Goal: Communication & Community: Answer question/provide support

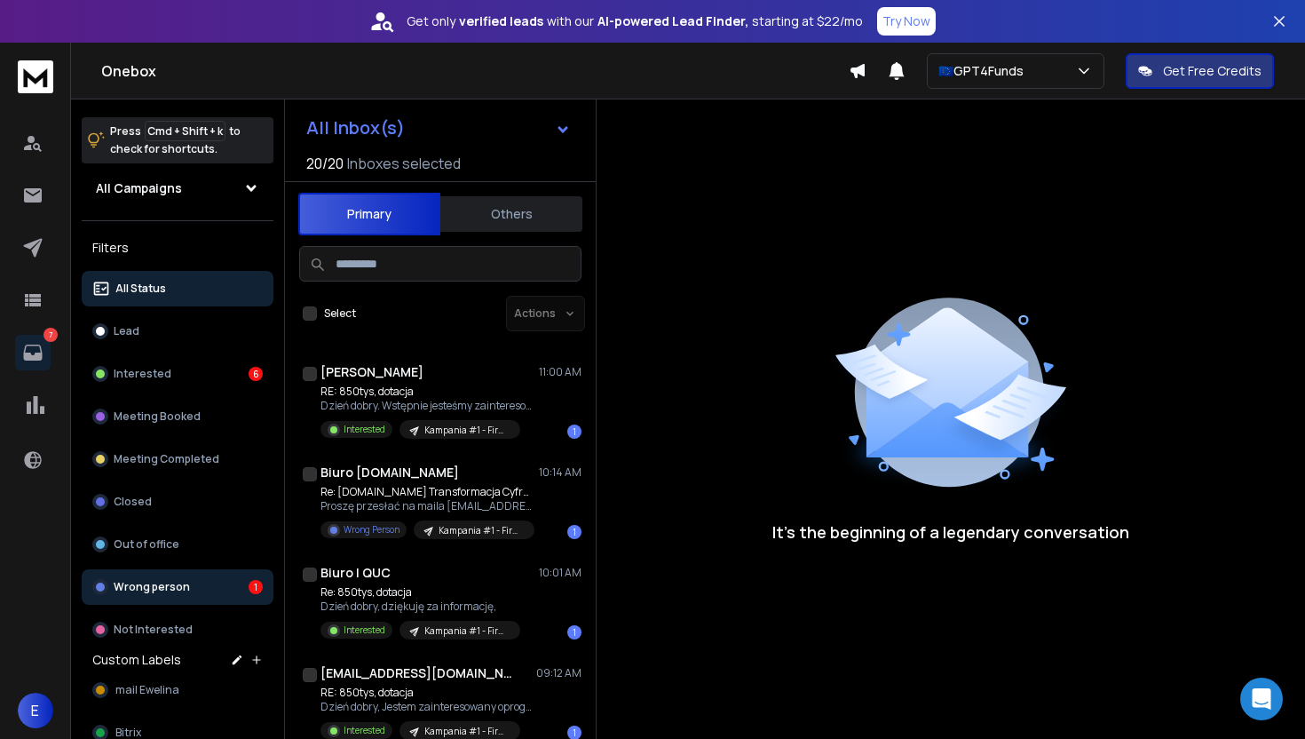
click at [194, 584] on button "Wrong person 1" at bounding box center [178, 587] width 192 height 36
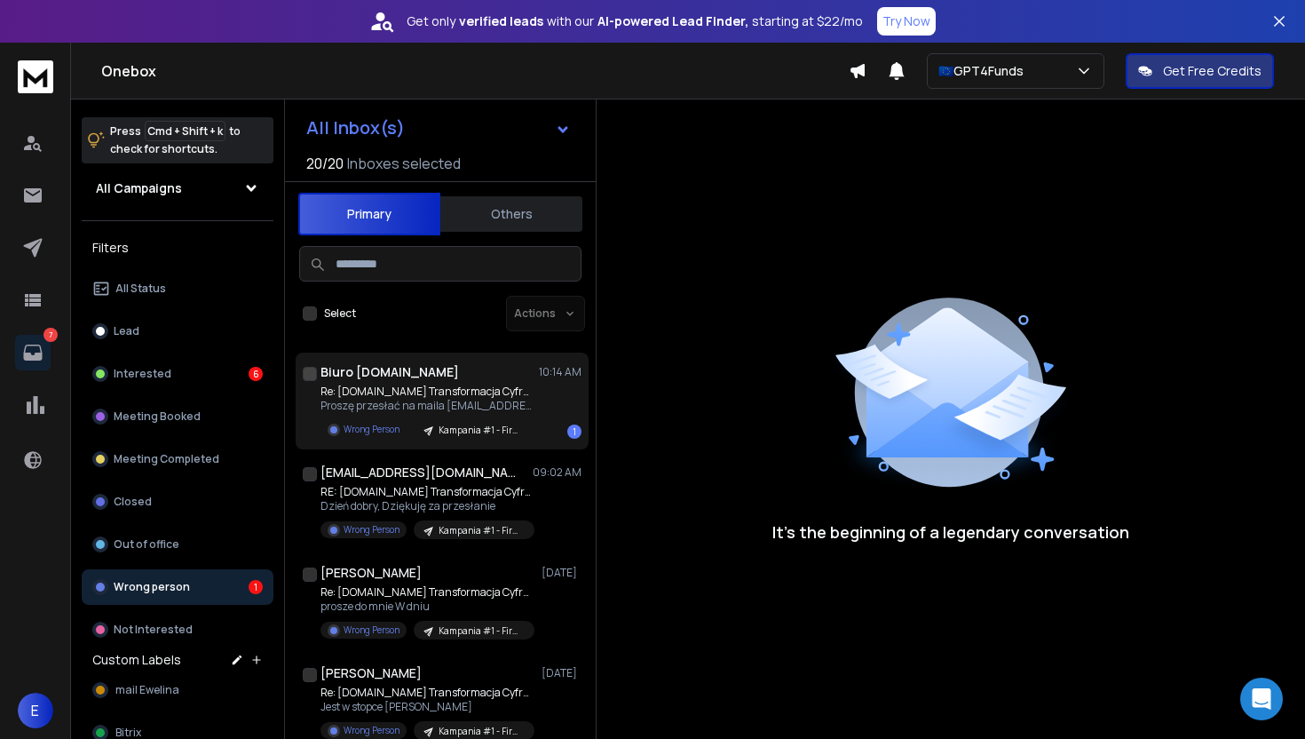
click at [412, 363] on h1 "Biuro [DOMAIN_NAME]" at bounding box center [390, 372] width 139 height 18
click at [421, 380] on h1 "Biuro [DOMAIN_NAME]" at bounding box center [387, 372] width 133 height 18
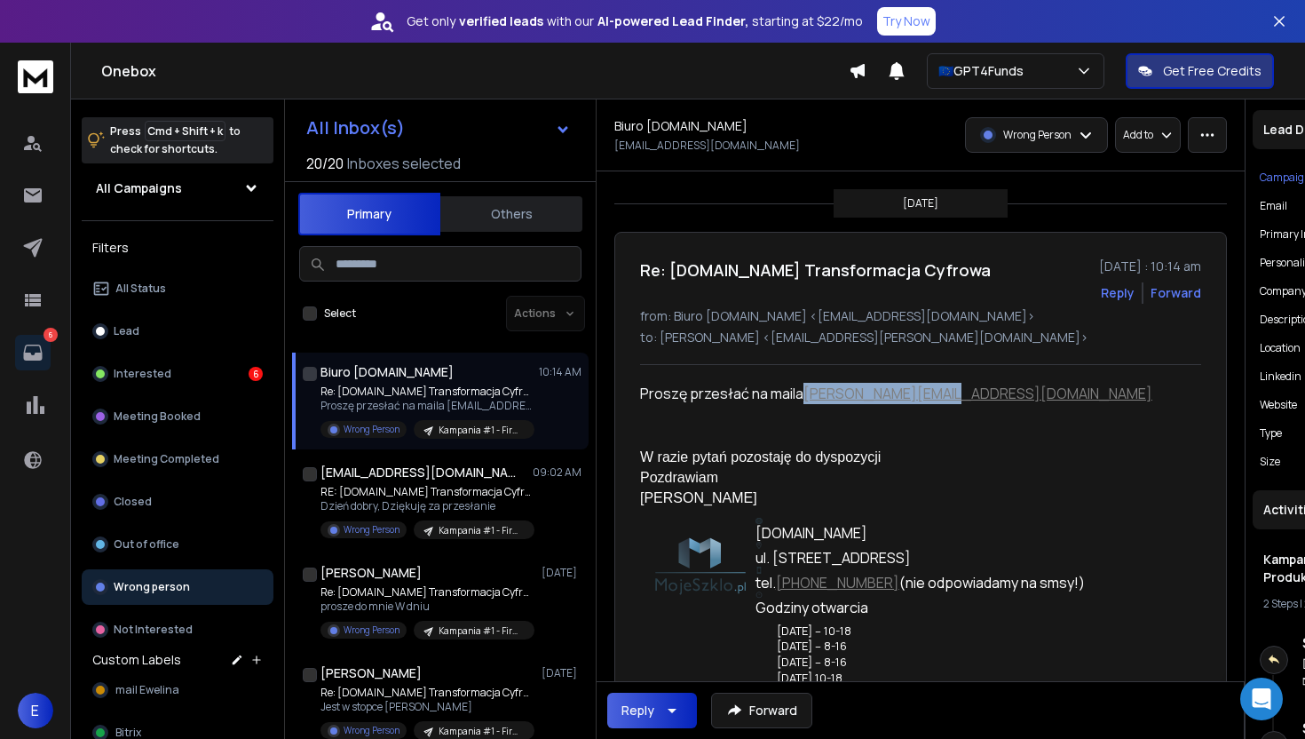
drag, startPoint x: 961, startPoint y: 390, endPoint x: 807, endPoint y: 396, distance: 153.7
click at [807, 396] on div "Proszę przesłać na maila [EMAIL_ADDRESS][DOMAIN_NAME]" at bounding box center [899, 393] width 519 height 21
copy link "[PERSON_NAME][EMAIL_ADDRESS][DOMAIN_NAME]"
drag, startPoint x: 888, startPoint y: 583, endPoint x: 808, endPoint y: 583, distance: 79.9
click at [808, 583] on p "[DOMAIN_NAME] ul. [STREET_ADDRESS] tel. [PHONE_NUMBER] (nie odpowiadamy na smsy…" at bounding box center [1013, 567] width 515 height 99
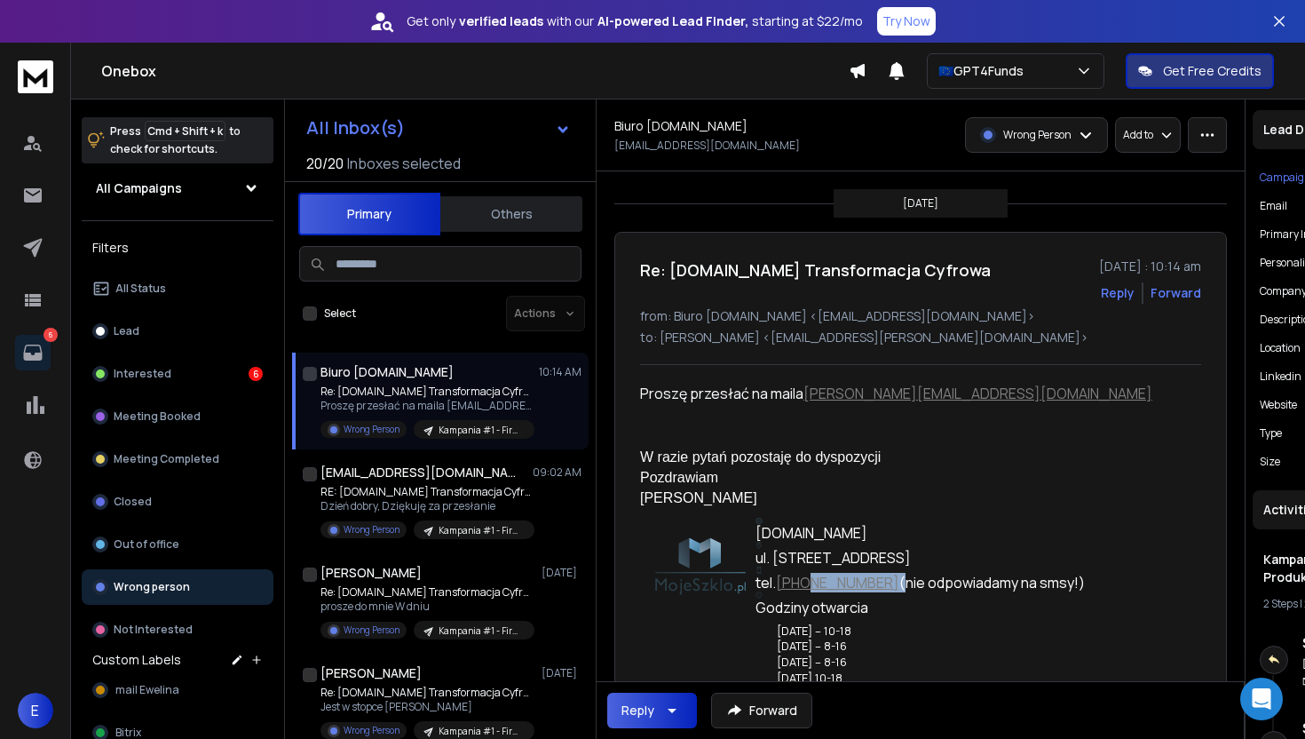
copy p "790 77 09 77"
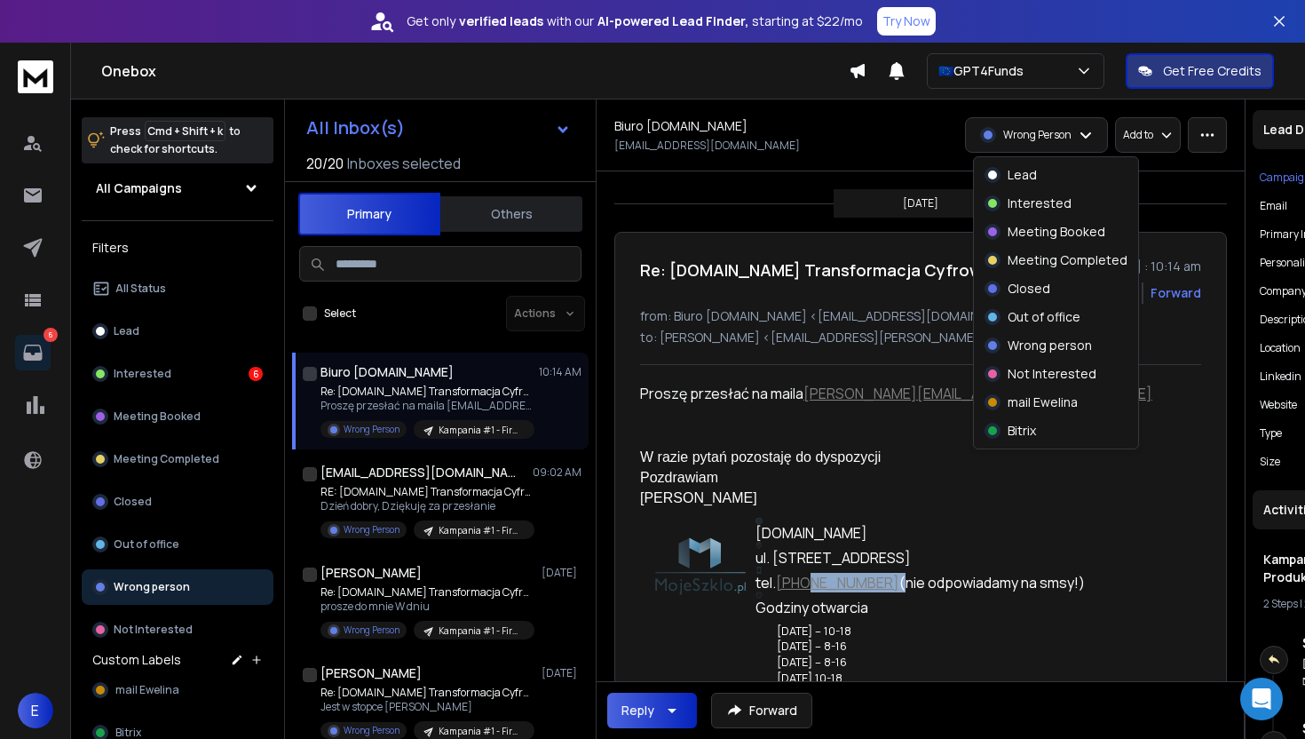
click at [1051, 135] on p "Wrong Person" at bounding box center [1037, 135] width 68 height 14
click at [1033, 431] on p "Bitrix" at bounding box center [1022, 431] width 28 height 18
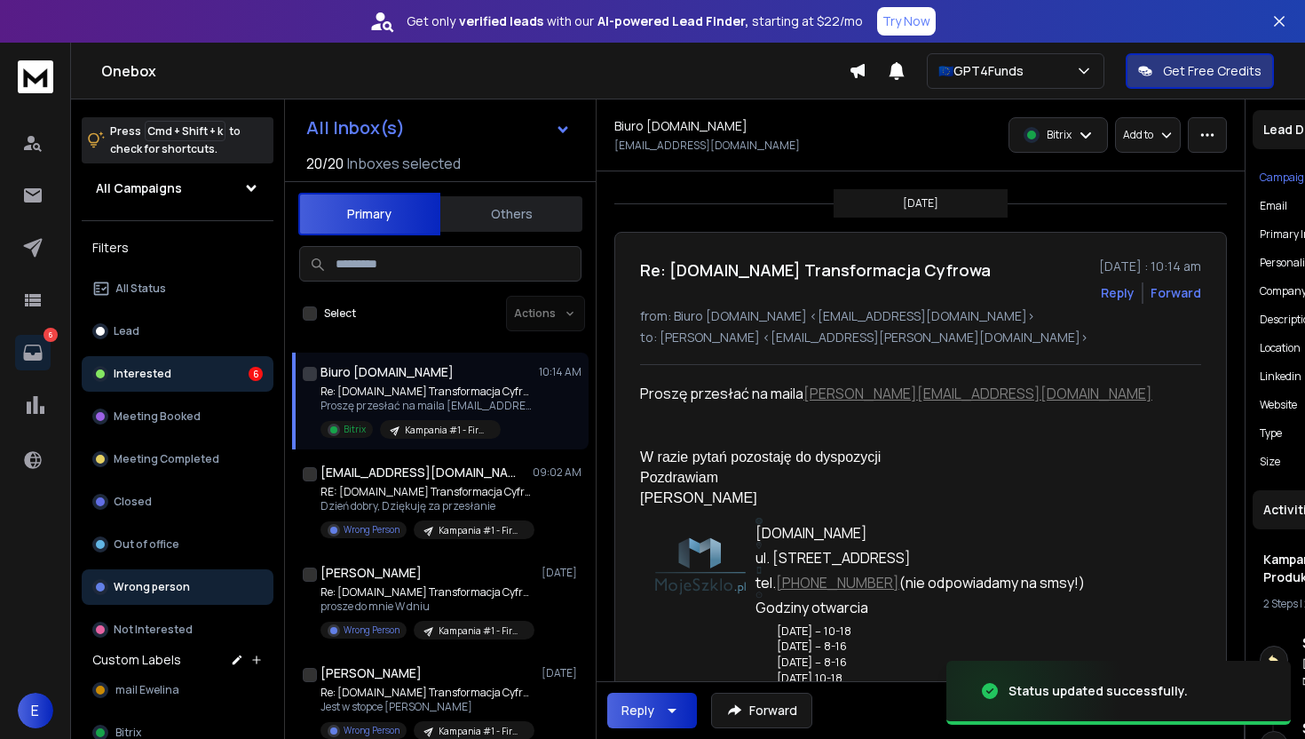
click at [165, 375] on p "Interested" at bounding box center [143, 374] width 58 height 14
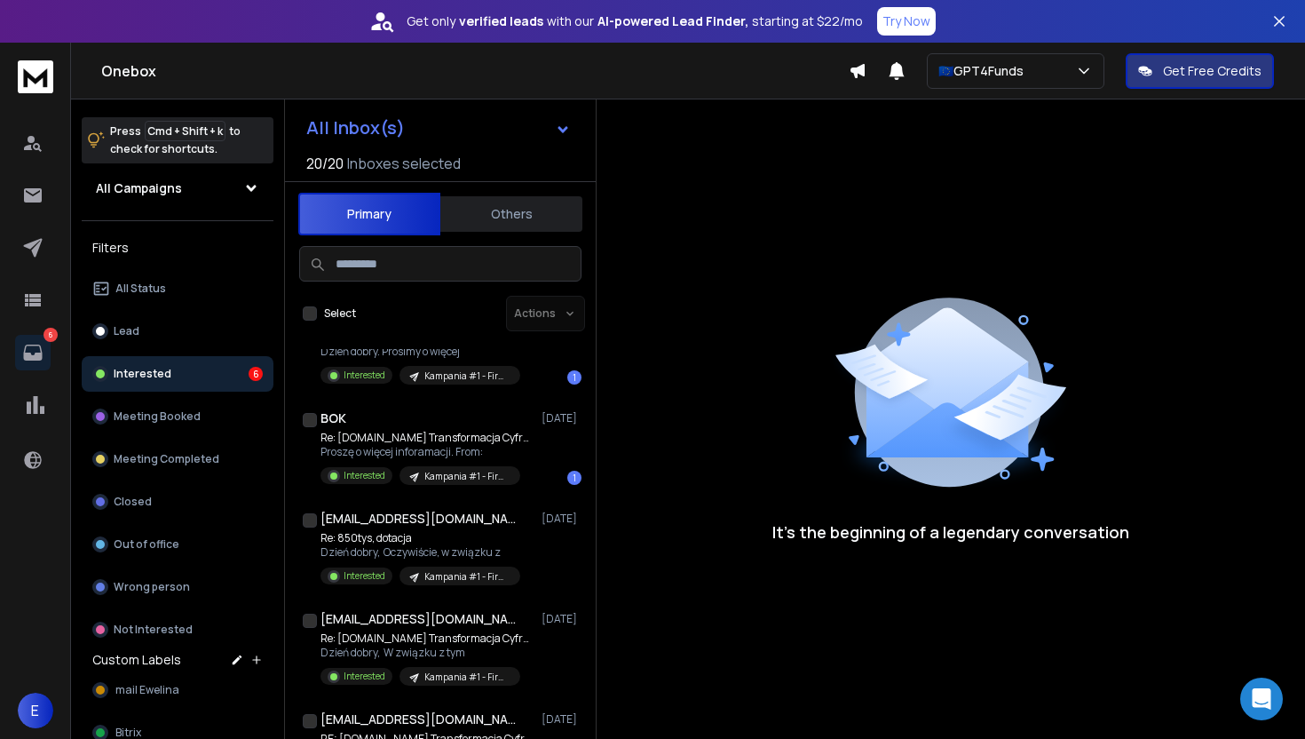
scroll to position [442, 0]
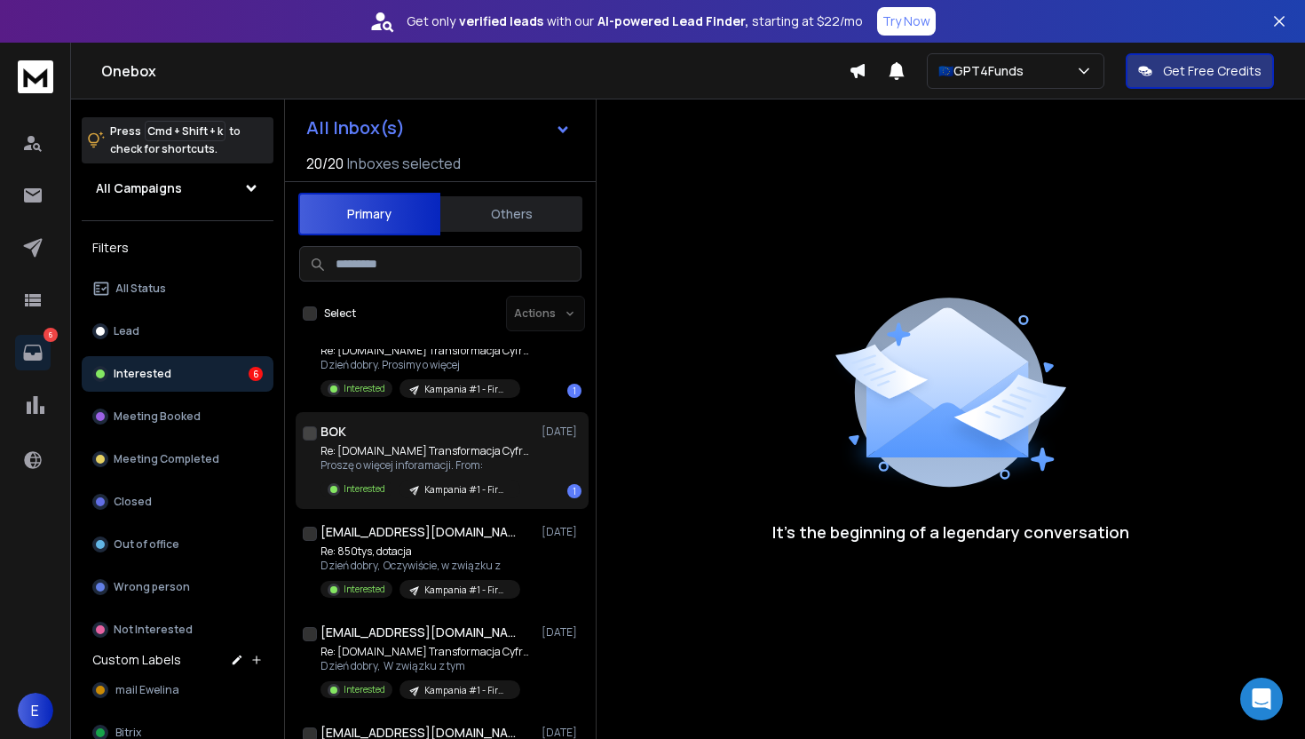
click at [432, 458] on p "Proszę o więcej inforamacji. From:" at bounding box center [427, 465] width 213 height 14
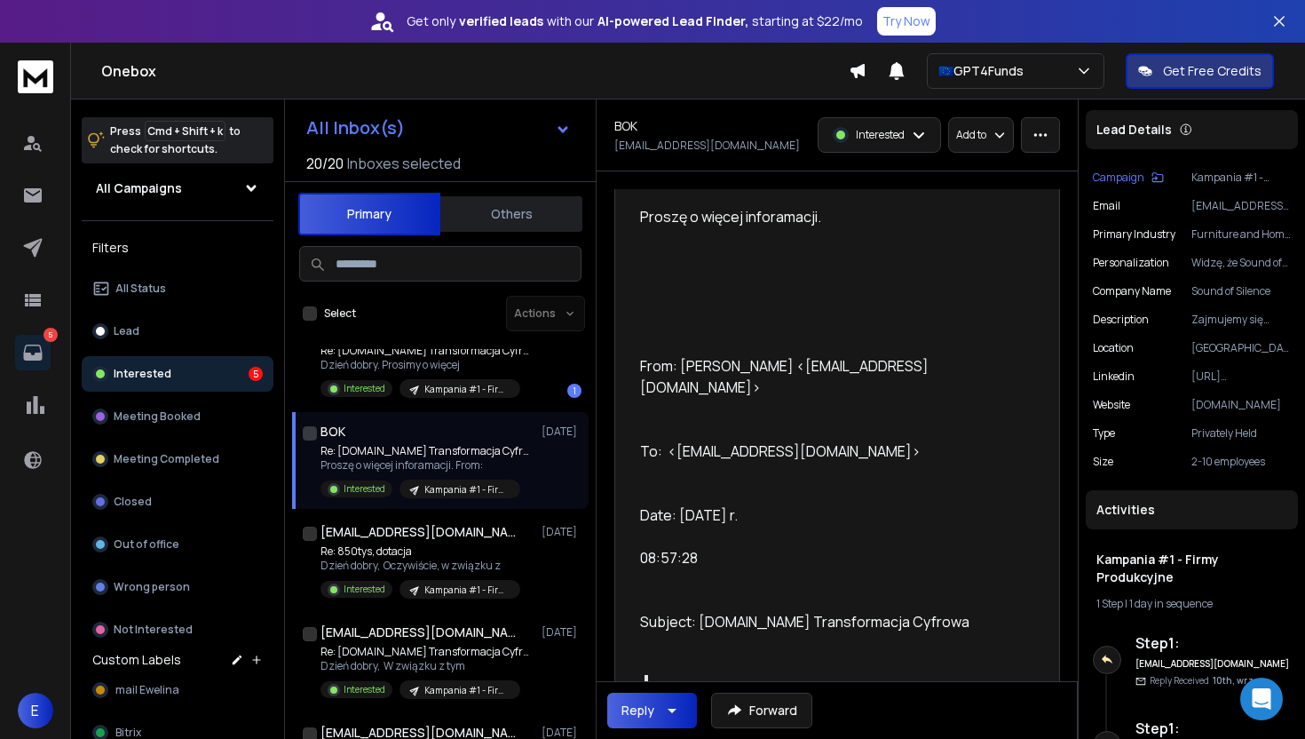
scroll to position [0, 0]
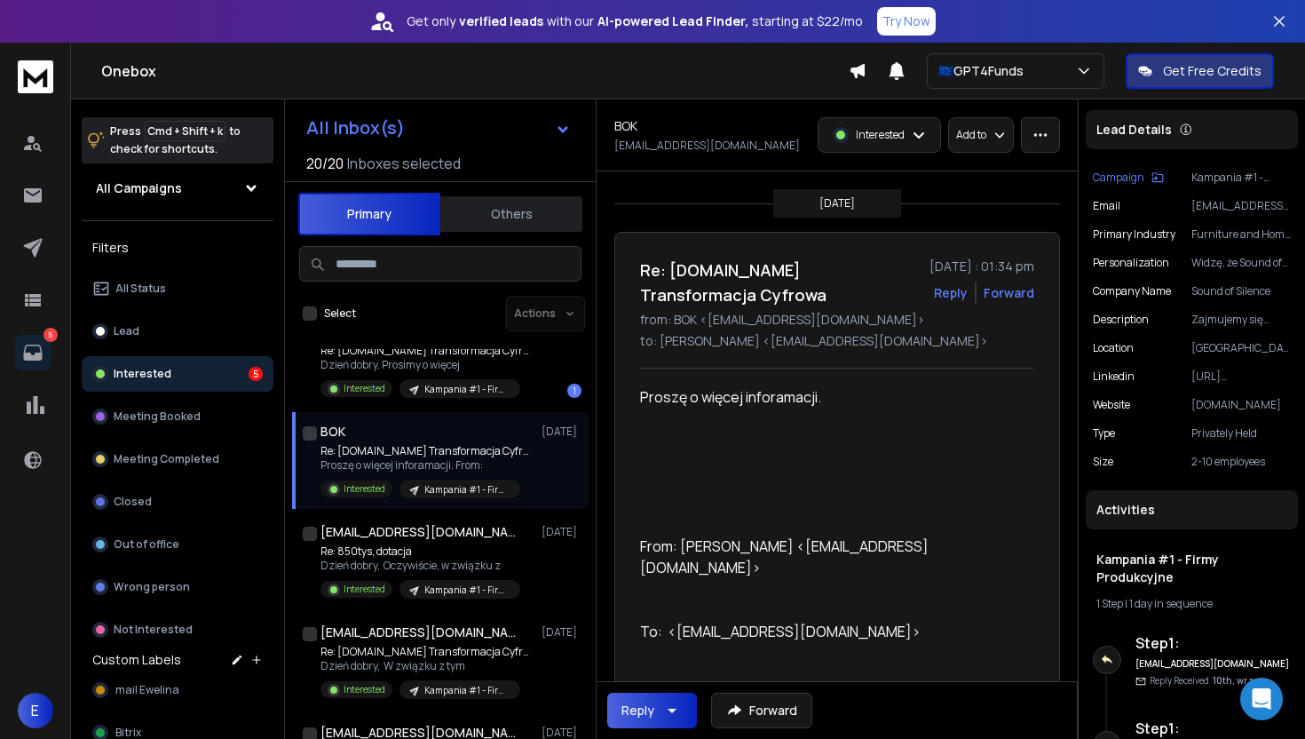
click at [678, 711] on icon "button" at bounding box center [671, 710] width 21 height 21
click at [685, 669] on p "Reply All" at bounding box center [662, 665] width 49 height 18
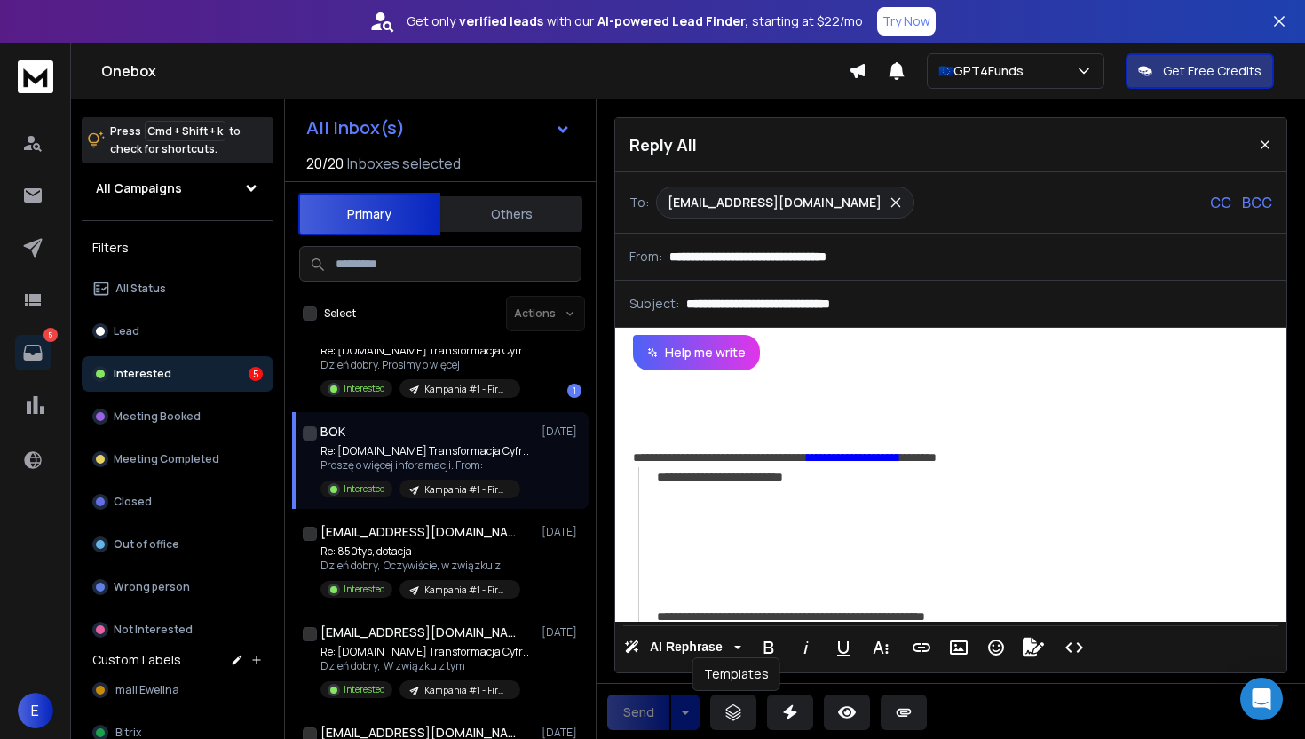
click at [733, 710] on icon at bounding box center [734, 712] width 18 height 18
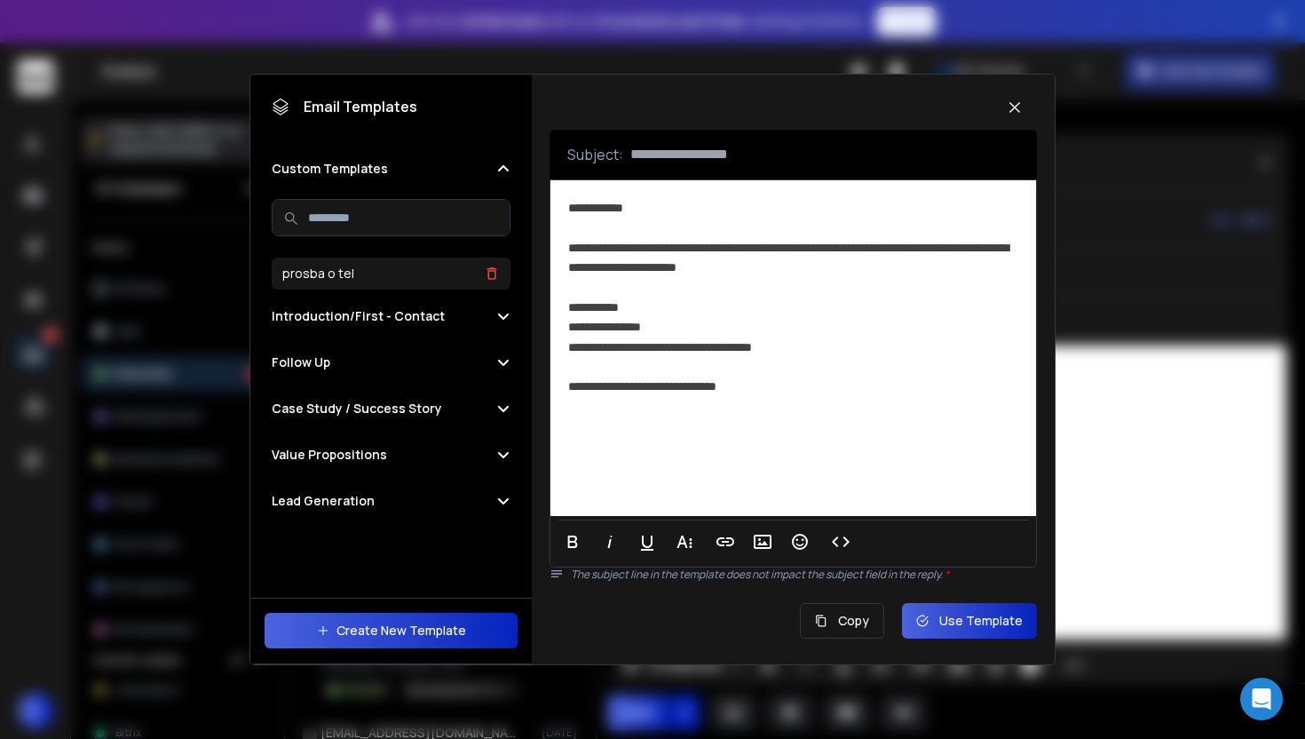
click at [962, 622] on button "Use Template" at bounding box center [969, 621] width 135 height 36
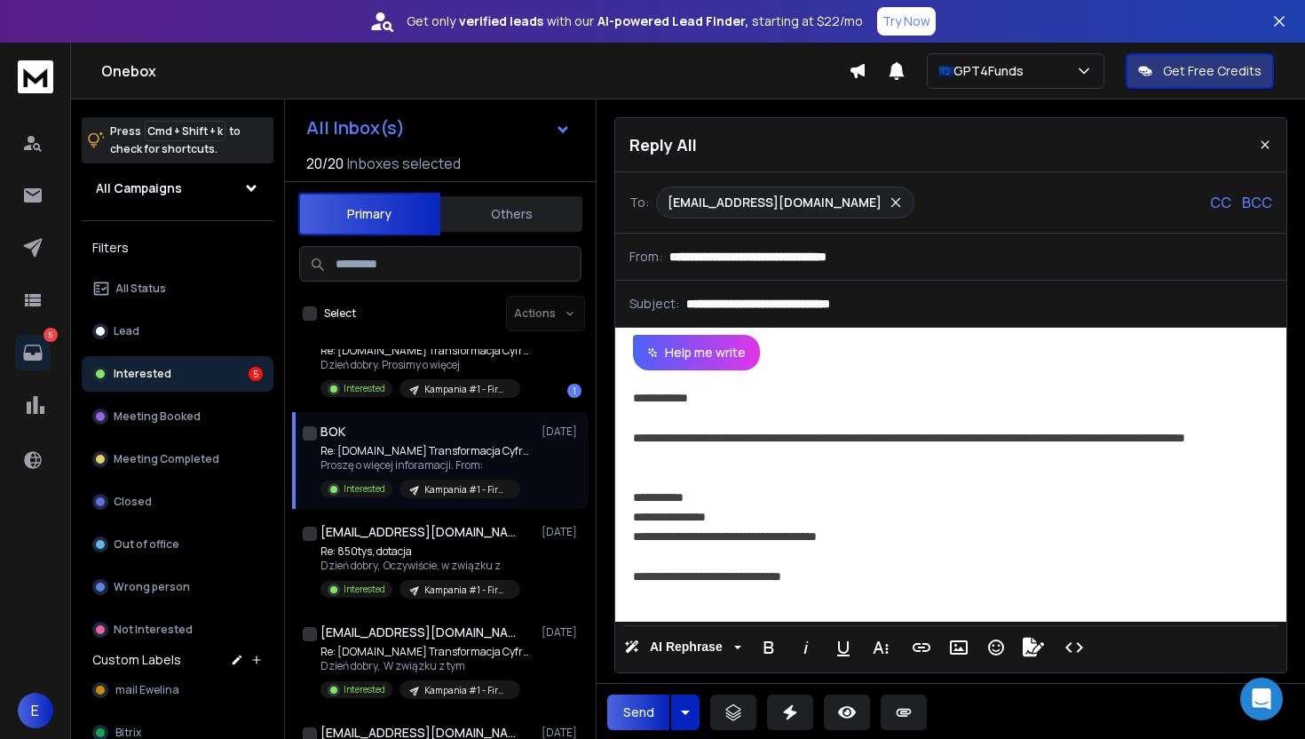
click at [639, 709] on button "Send" at bounding box center [638, 712] width 62 height 36
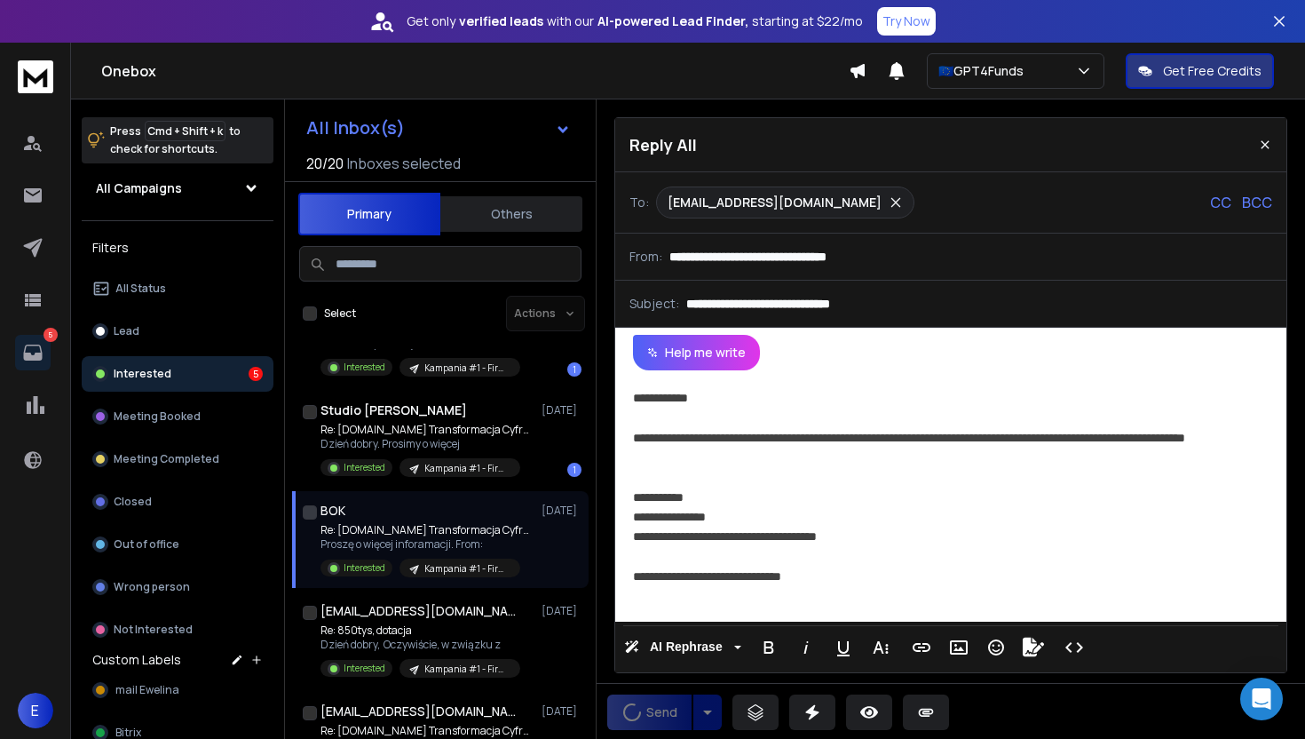
scroll to position [354, 0]
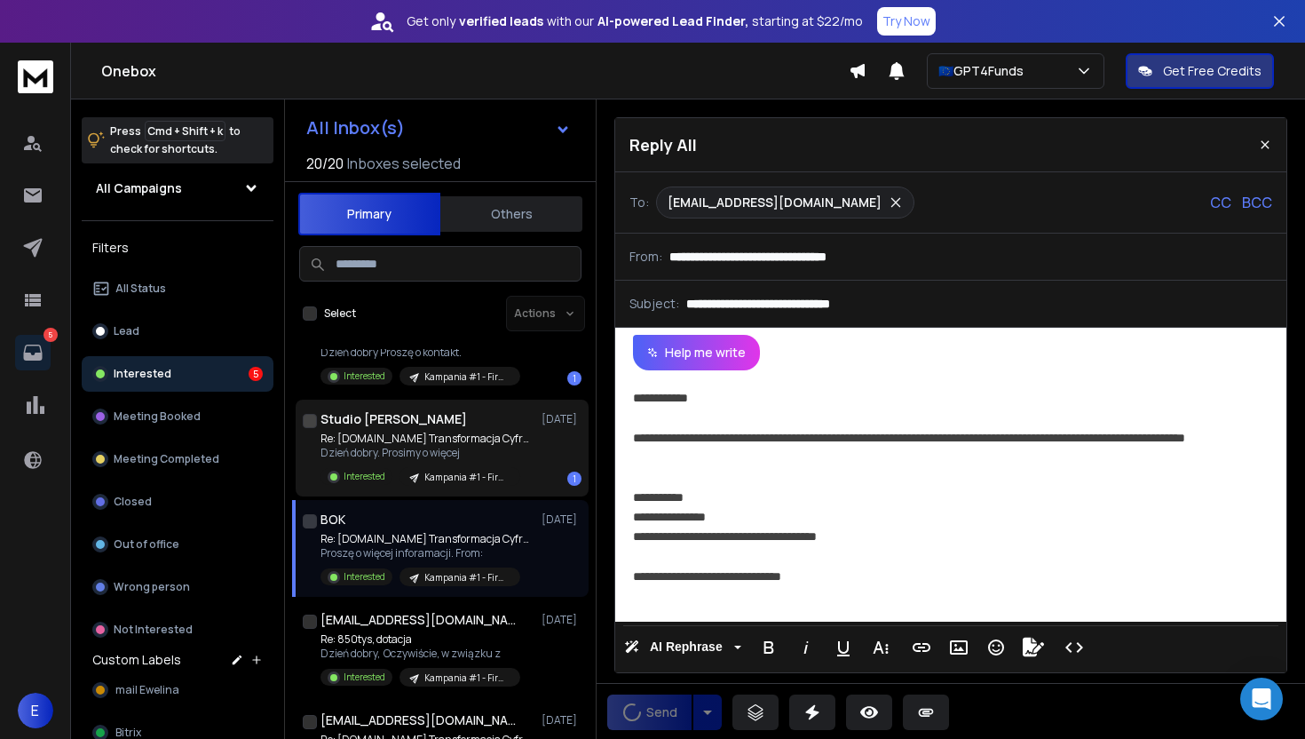
click at [440, 451] on p "Dzień dobry. Prosimy o więcej" at bounding box center [427, 453] width 213 height 14
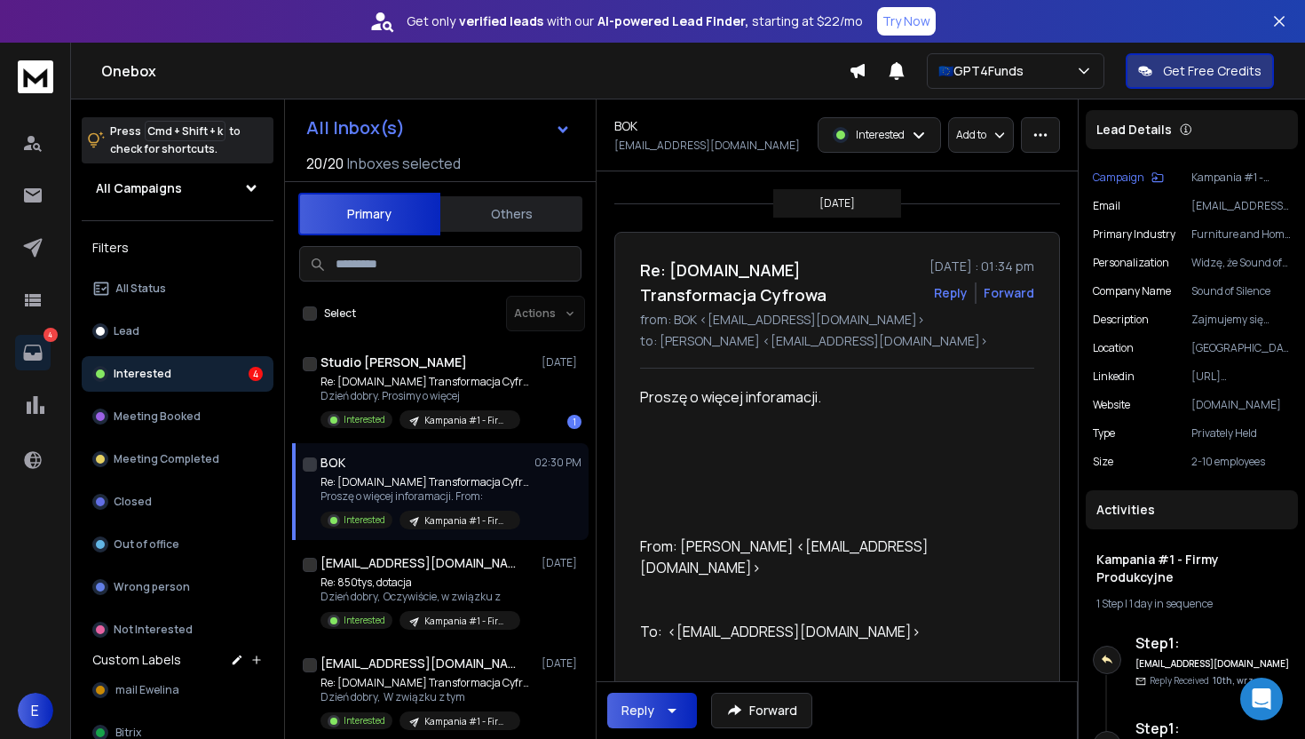
scroll to position [408, 0]
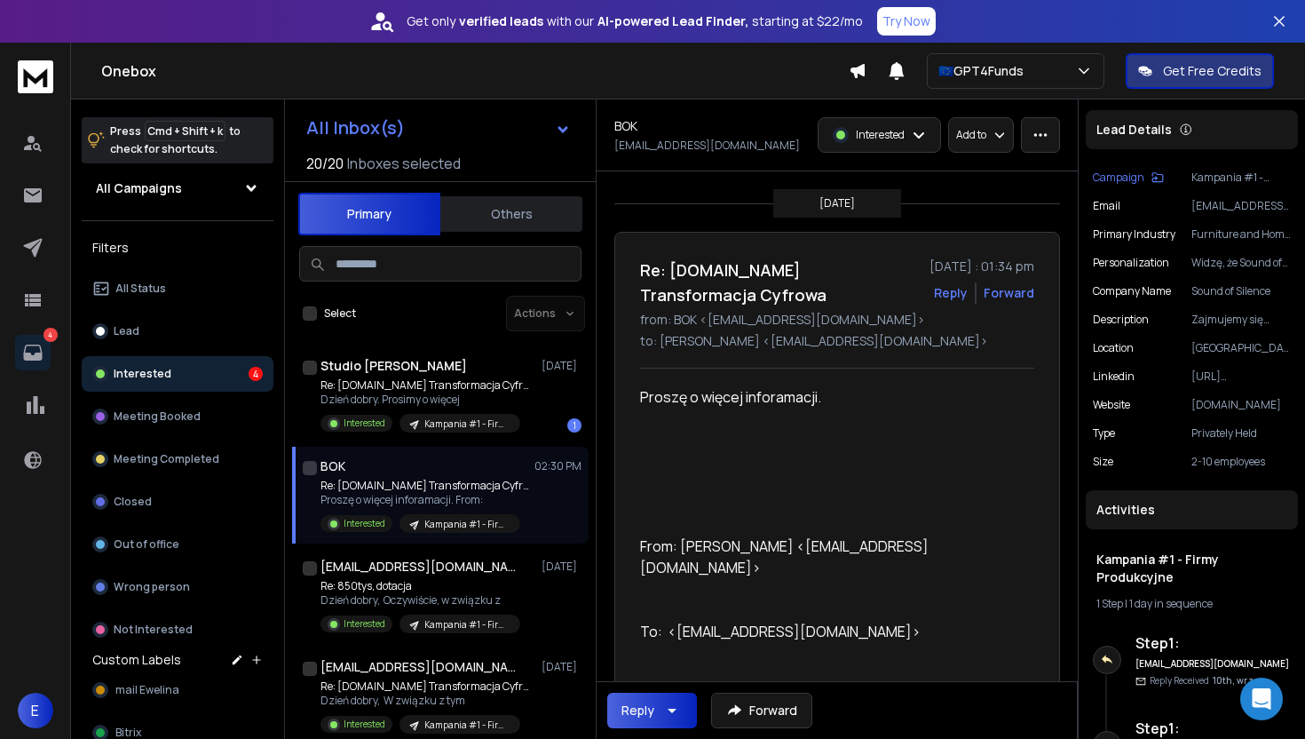
click at [455, 486] on p "Re: [DOMAIN_NAME] Transformacja Cyfrowa" at bounding box center [427, 486] width 213 height 14
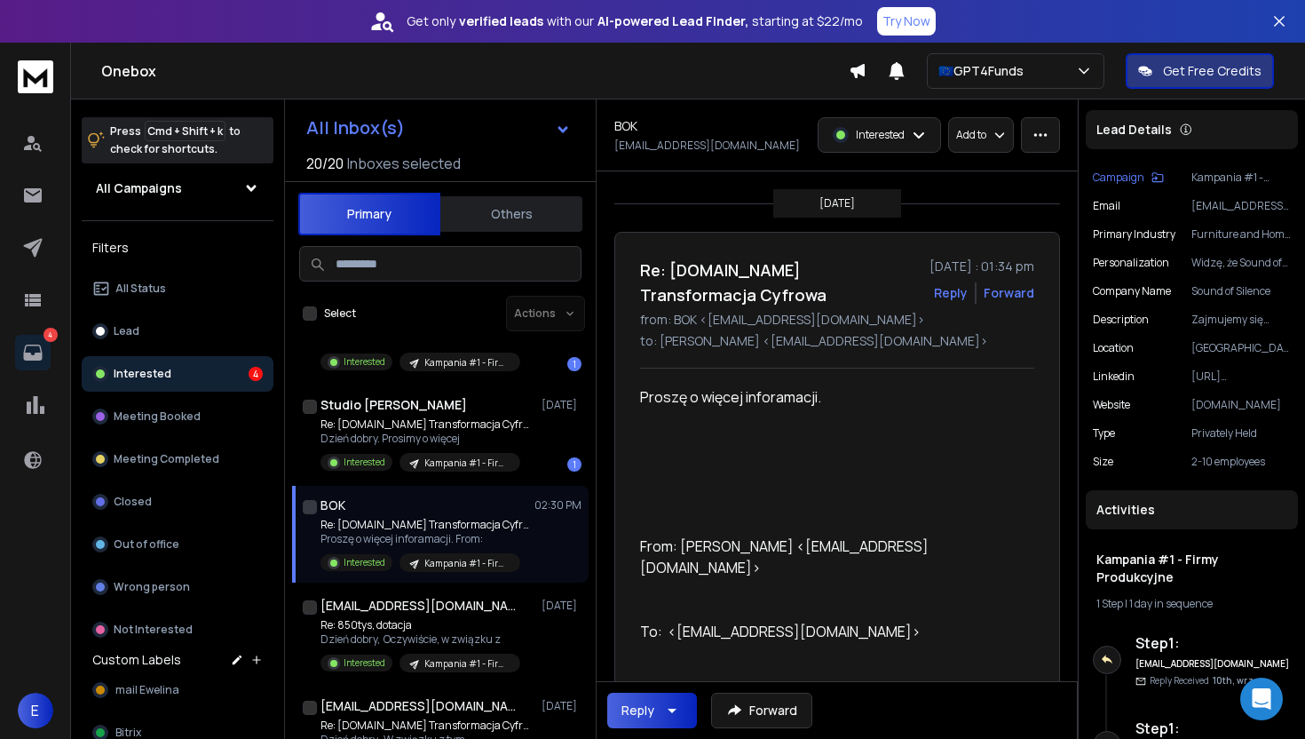
scroll to position [361, 0]
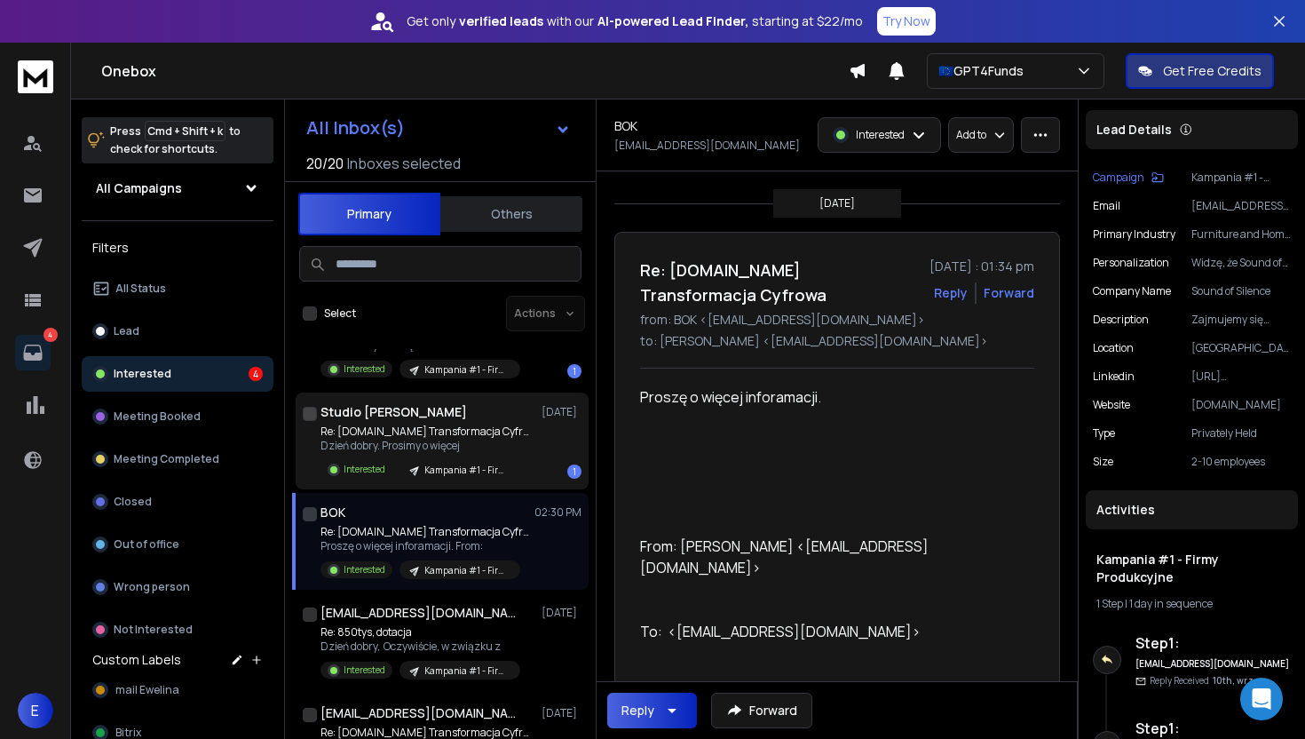
click at [428, 442] on p "Dzień dobry. Prosimy o więcej" at bounding box center [427, 446] width 213 height 14
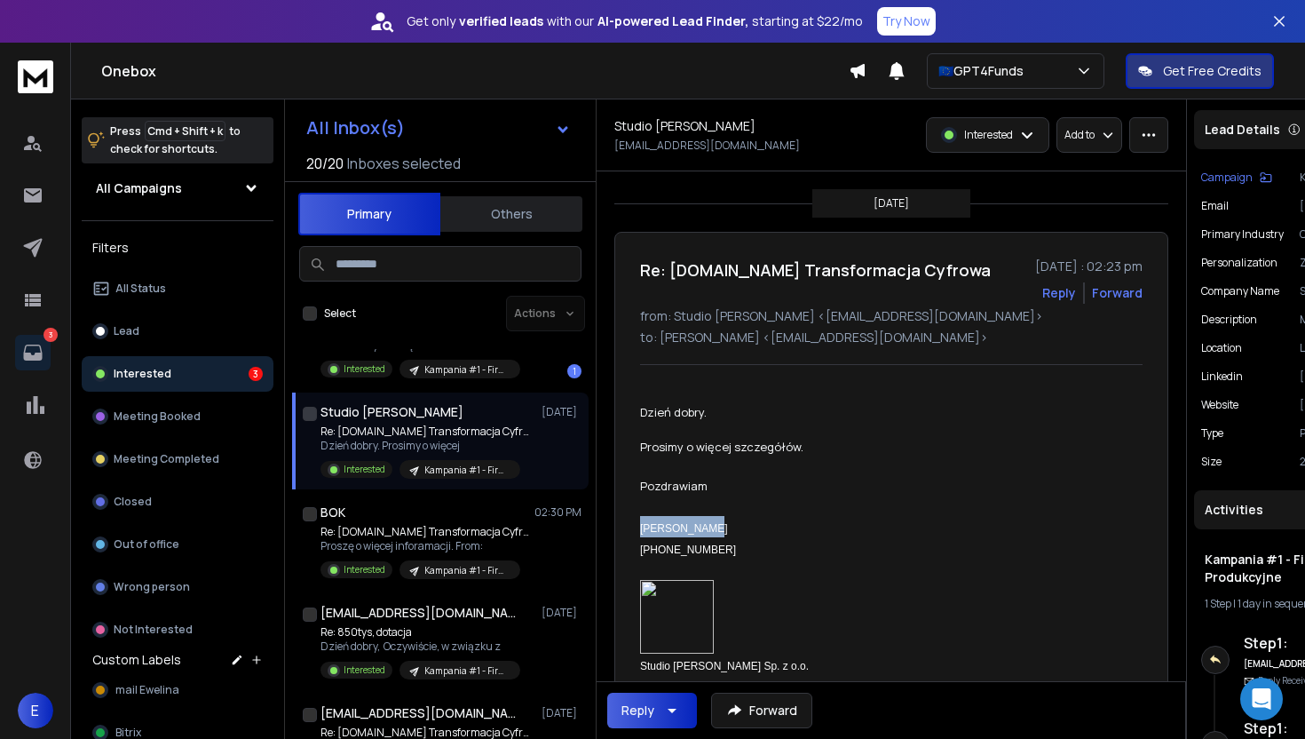
drag, startPoint x: 640, startPoint y: 526, endPoint x: 715, endPoint y: 534, distance: 75.0
click at [715, 534] on p "[PERSON_NAME] [PHONE_NUMBER]" at bounding box center [884, 585] width 488 height 138
copy span "[PERSON_NAME]"
drag, startPoint x: 728, startPoint y: 552, endPoint x: 662, endPoint y: 553, distance: 65.7
click at [662, 553] on p "[PERSON_NAME] [PHONE_NUMBER]" at bounding box center [884, 585] width 488 height 138
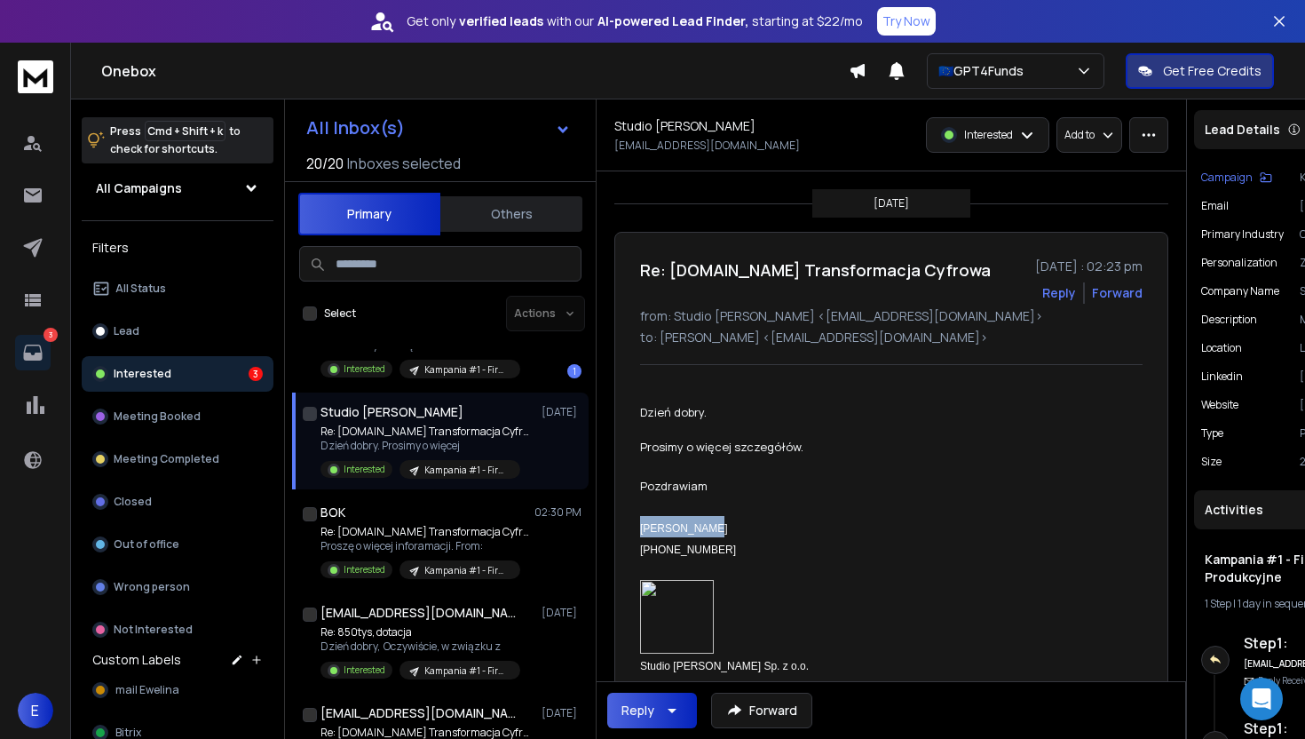
copy span "603 896 697"
drag, startPoint x: 879, startPoint y: 316, endPoint x: 758, endPoint y: 313, distance: 120.8
click at [758, 313] on p "from: Studio [PERSON_NAME] <[EMAIL_ADDRESS][DOMAIN_NAME]>" at bounding box center [891, 316] width 503 height 18
copy p "[EMAIL_ADDRESS][DOMAIN_NAME]"
click at [867, 405] on div "Dzień dobry." at bounding box center [884, 413] width 488 height 18
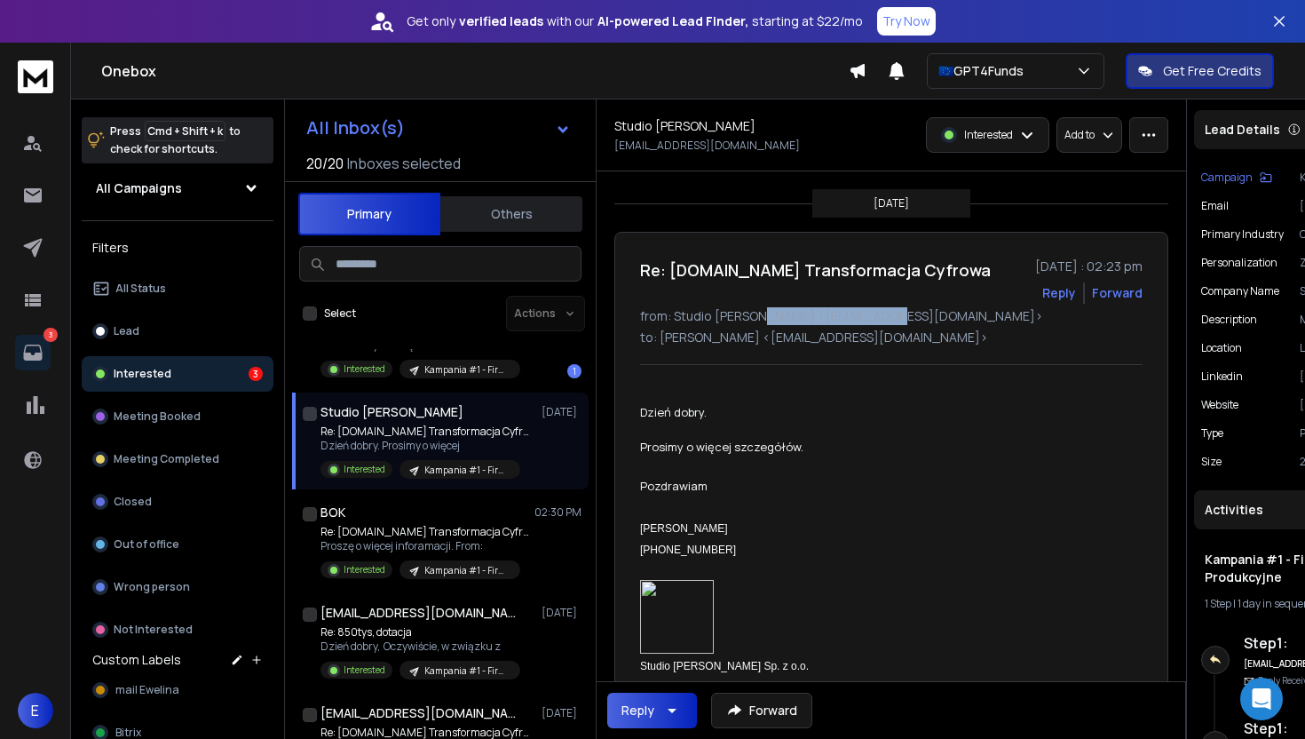
drag, startPoint x: 875, startPoint y: 316, endPoint x: 757, endPoint y: 316, distance: 118.1
click at [757, 316] on p "from: Studio [PERSON_NAME] <[EMAIL_ADDRESS][DOMAIN_NAME]>" at bounding box center [891, 316] width 503 height 18
copy p "[EMAIL_ADDRESS][DOMAIN_NAME]"
click at [1011, 126] on div "Interested" at bounding box center [988, 135] width 122 height 34
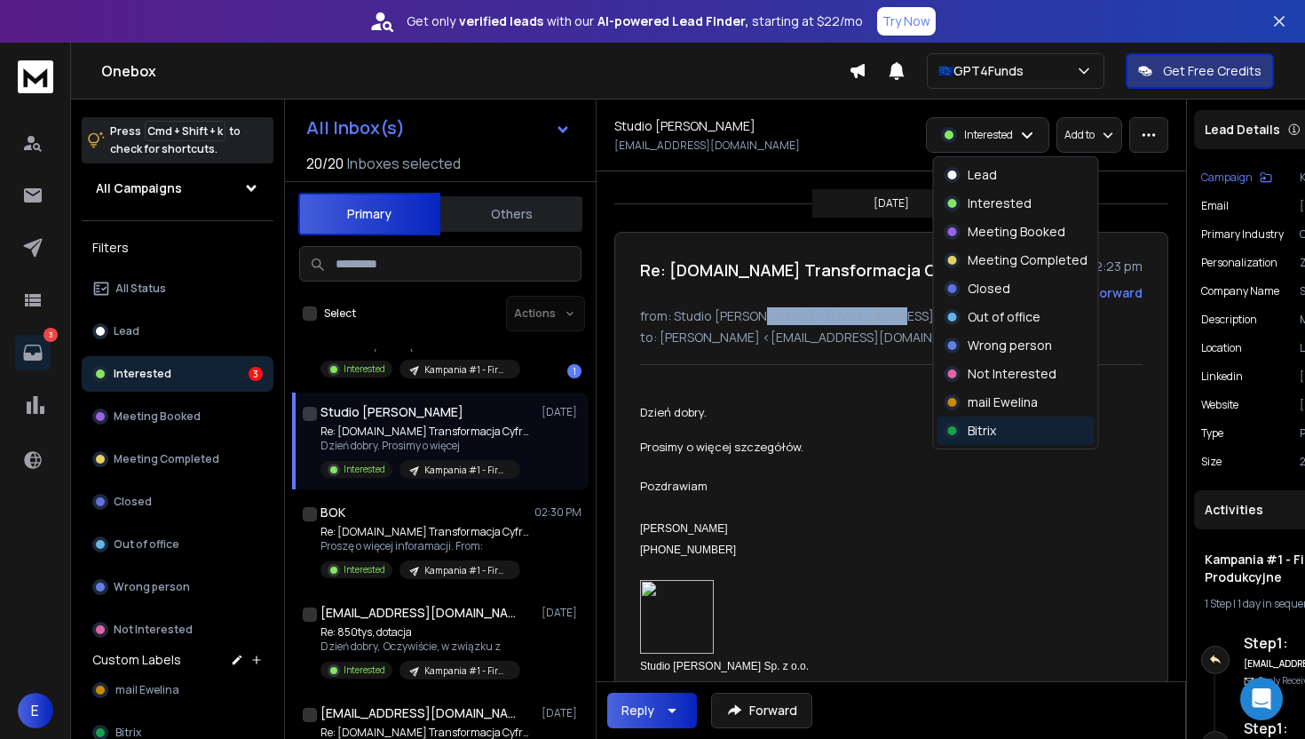
click at [977, 435] on p "Bitrix" at bounding box center [982, 431] width 28 height 18
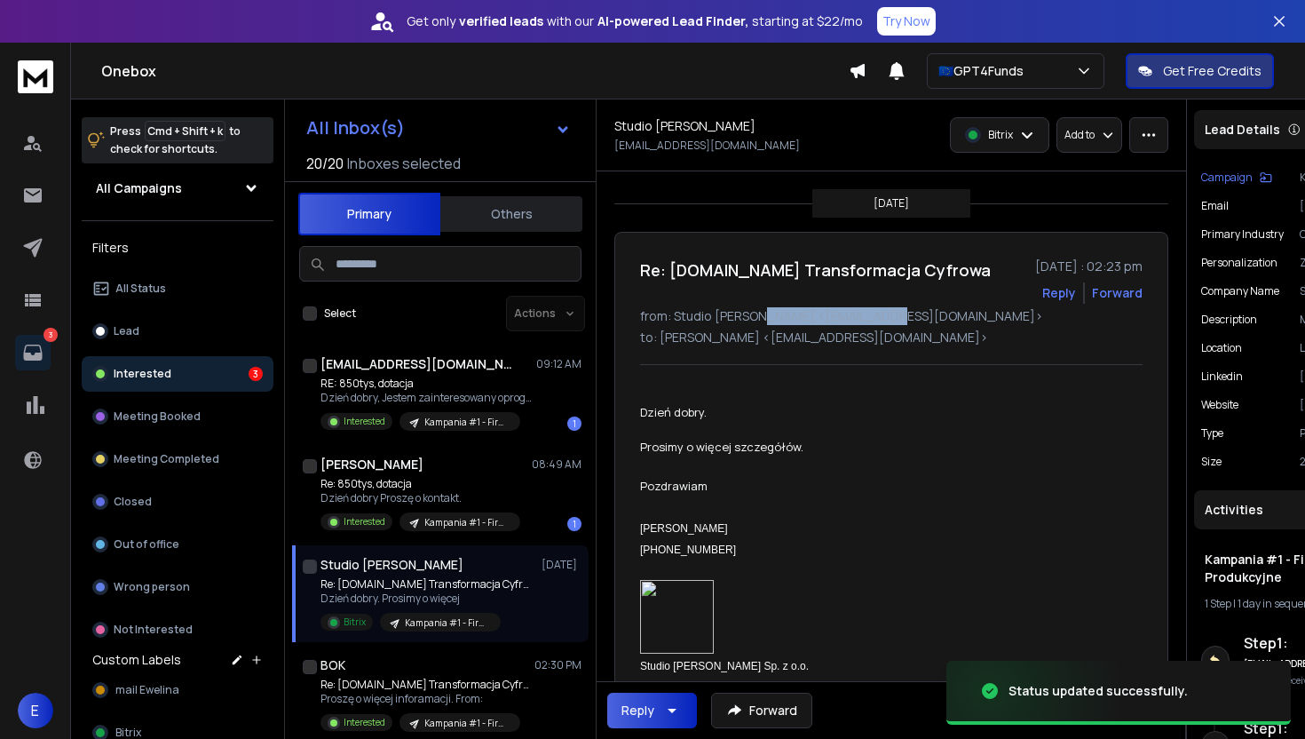
scroll to position [202, 0]
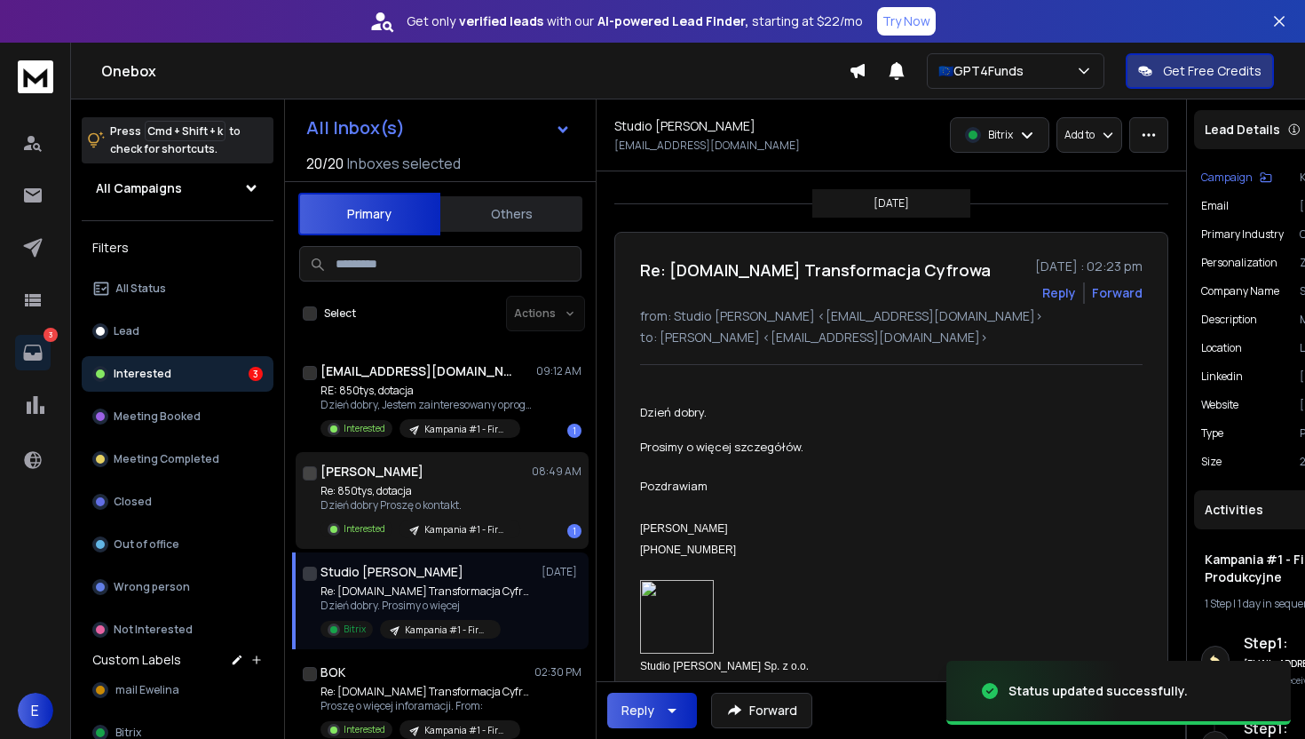
click at [424, 477] on h1 "[PERSON_NAME]" at bounding box center [372, 472] width 103 height 18
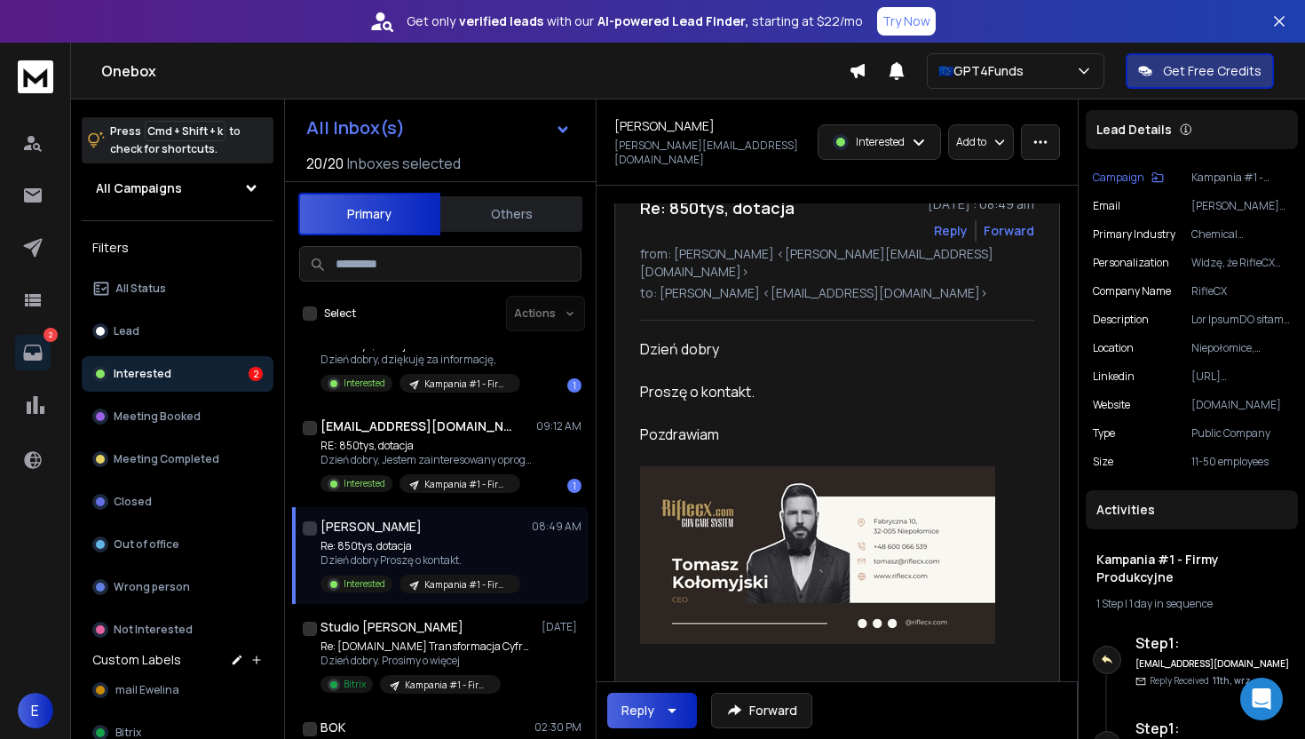
scroll to position [193, 0]
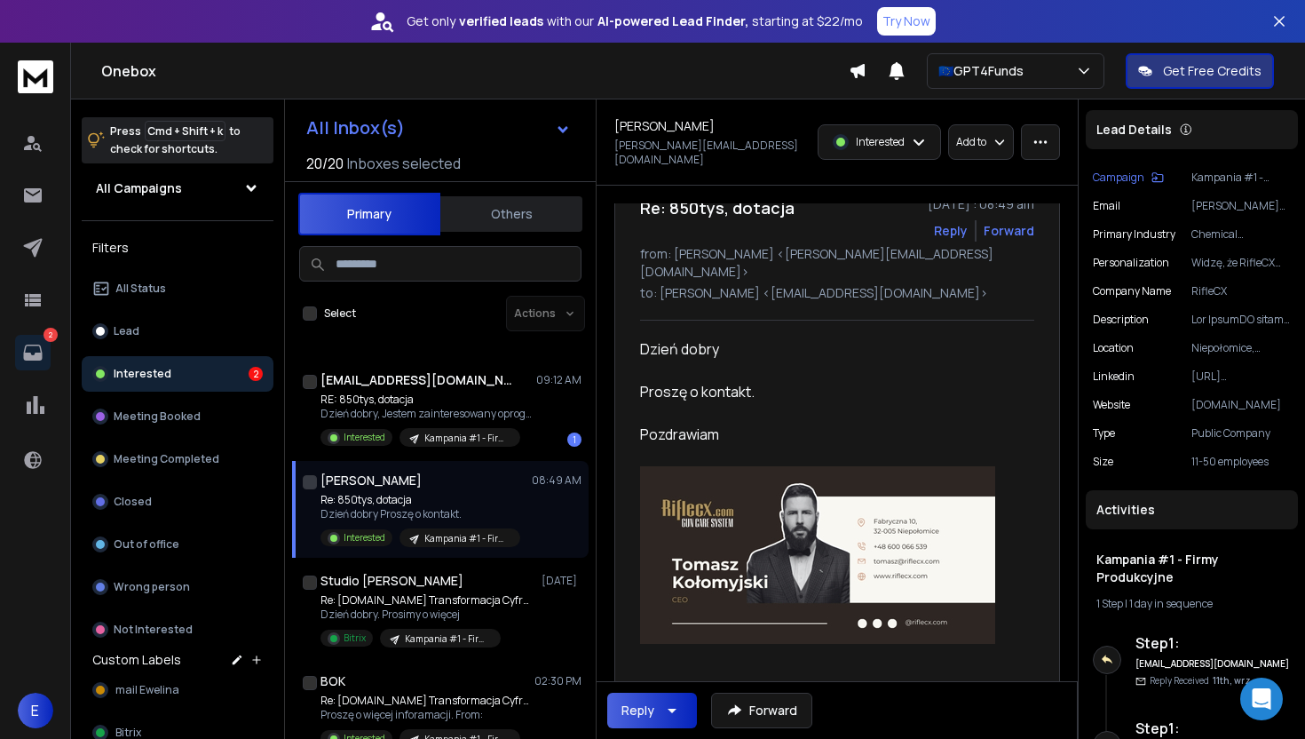
drag, startPoint x: 455, startPoint y: 477, endPoint x: 317, endPoint y: 487, distance: 138.0
click at [317, 487] on div "[PERSON_NAME] 08:49 AM Re: 850tys, dotacja Dzień dobry Proszę o kontakt. Intere…" at bounding box center [442, 509] width 293 height 97
copy div "[PERSON_NAME]"
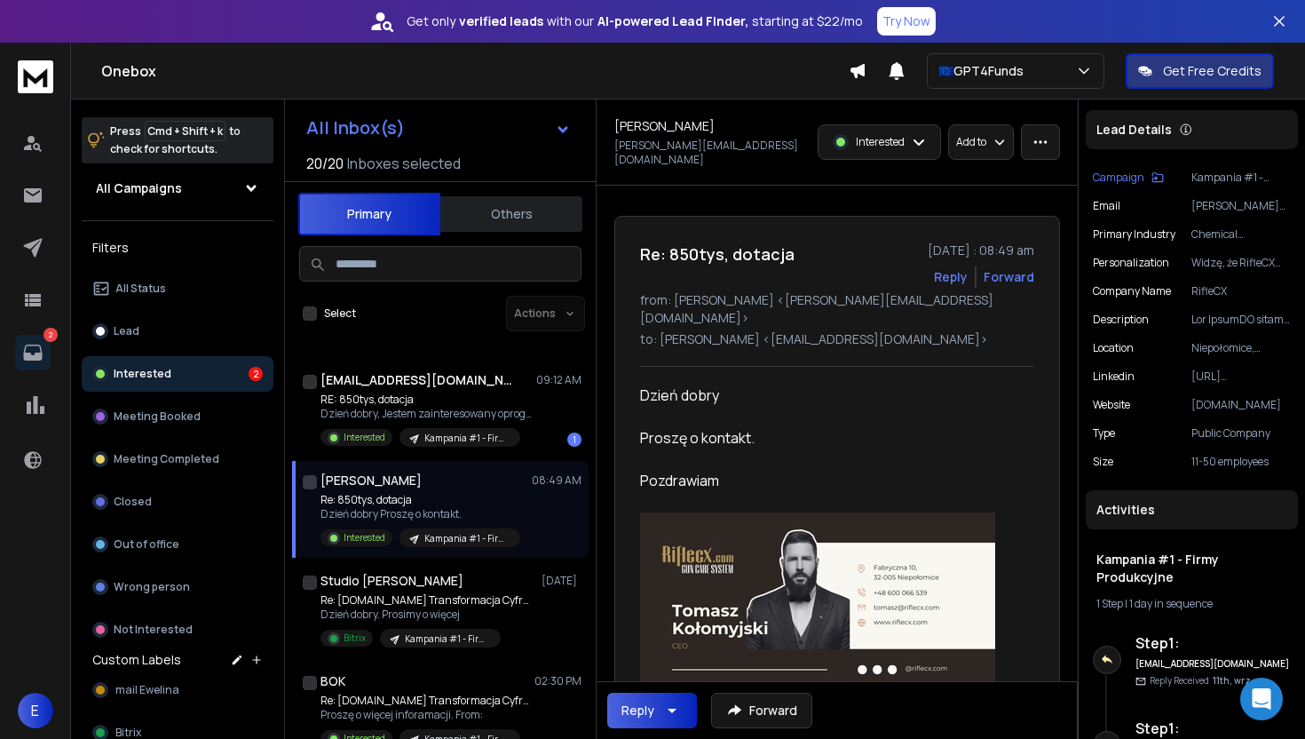
scroll to position [21, 0]
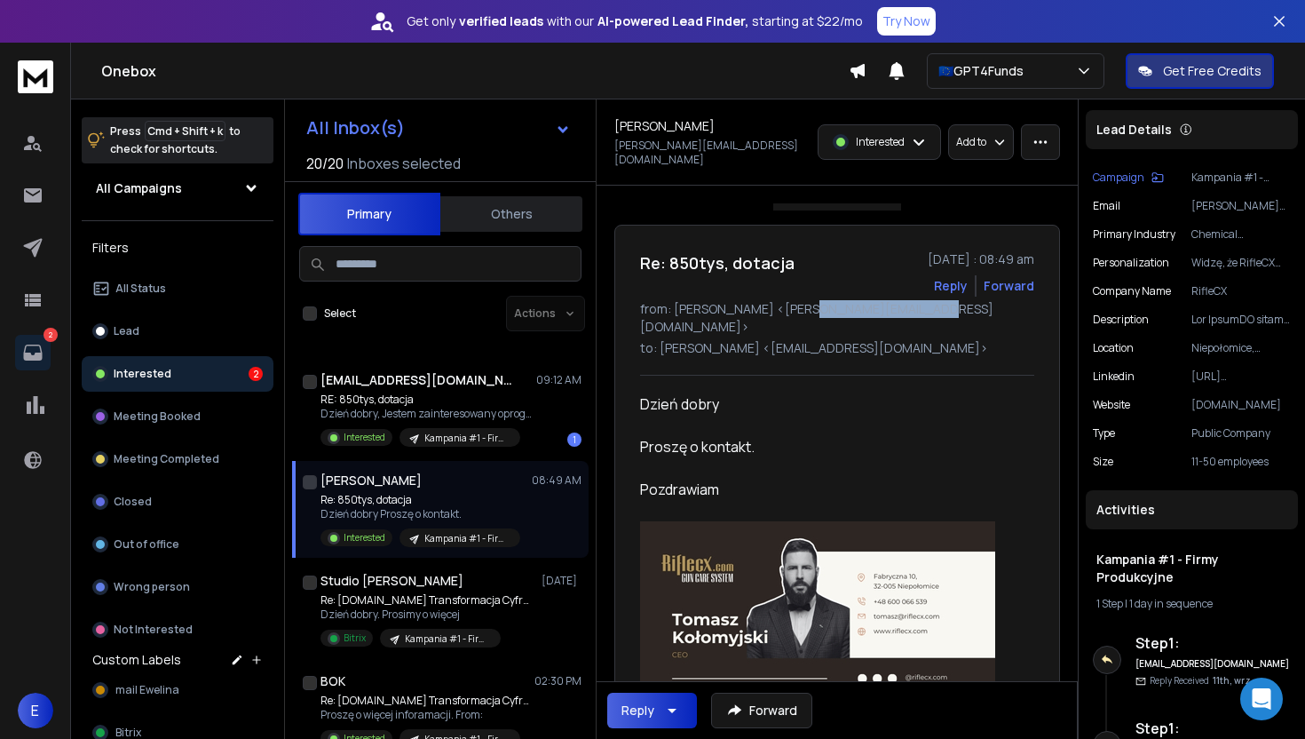
drag, startPoint x: 913, startPoint y: 296, endPoint x: 794, endPoint y: 297, distance: 119.0
click at [794, 300] on p "from: [PERSON_NAME] <[PERSON_NAME][EMAIL_ADDRESS][DOMAIN_NAME]>" at bounding box center [837, 318] width 394 height 36
drag, startPoint x: 912, startPoint y: 293, endPoint x: 793, endPoint y: 293, distance: 119.0
click at [793, 300] on p "from: [PERSON_NAME] <[PERSON_NAME][EMAIL_ADDRESS][DOMAIN_NAME]>" at bounding box center [837, 318] width 394 height 36
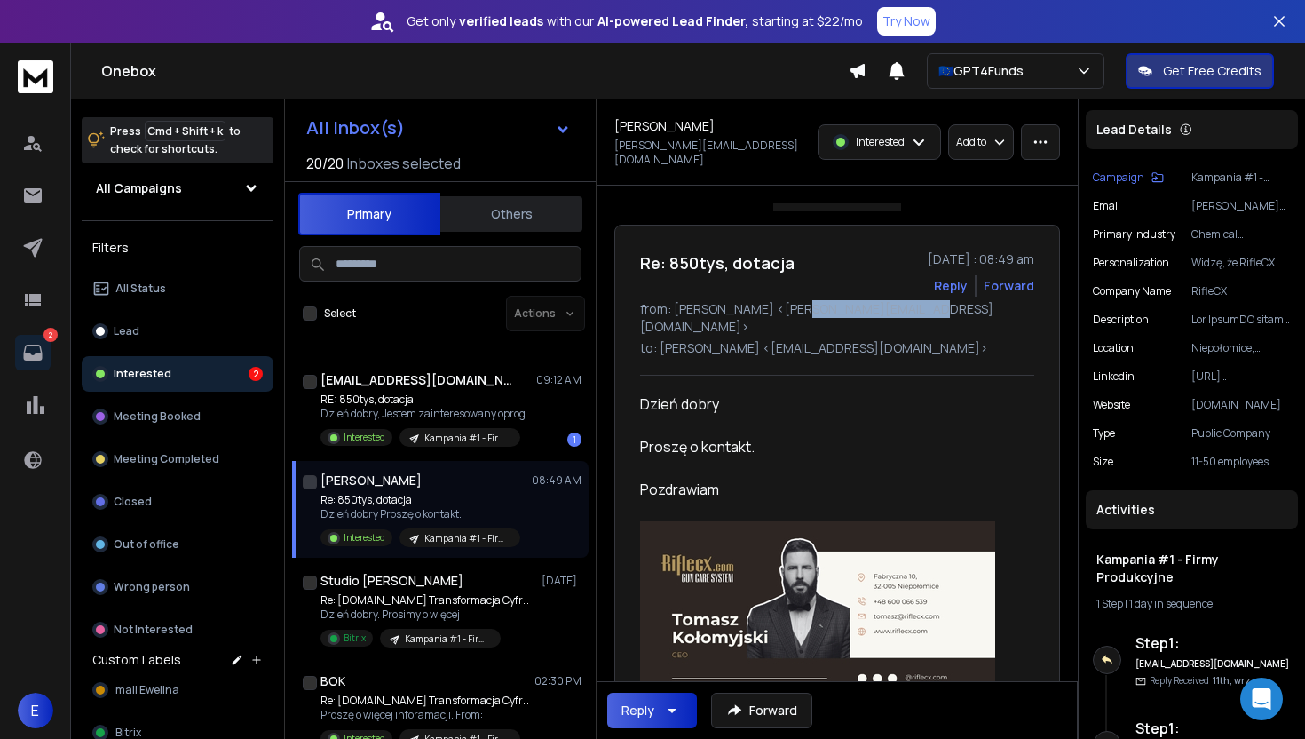
copy p "[PERSON_NAME][EMAIL_ADDRESS][DOMAIN_NAME]"
click at [907, 129] on div "Interested" at bounding box center [880, 142] width 122 height 34
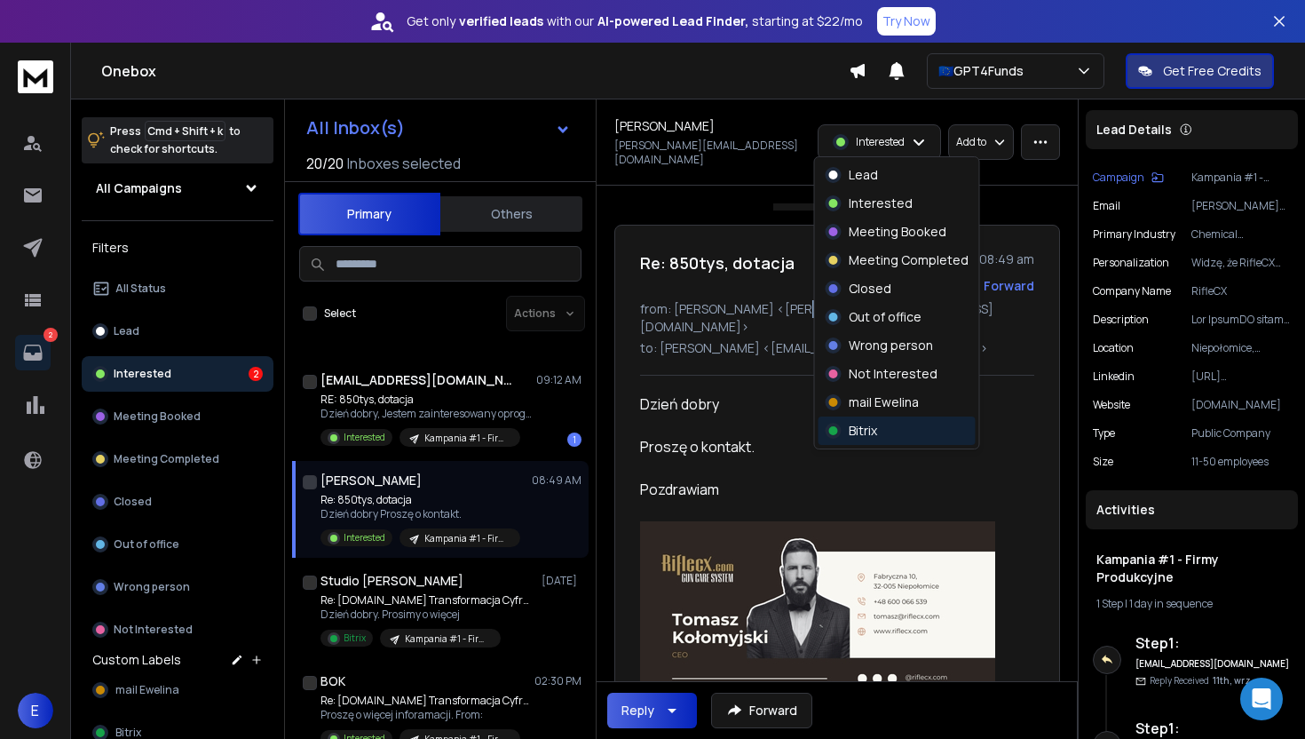
click at [868, 431] on p "Bitrix" at bounding box center [863, 431] width 28 height 18
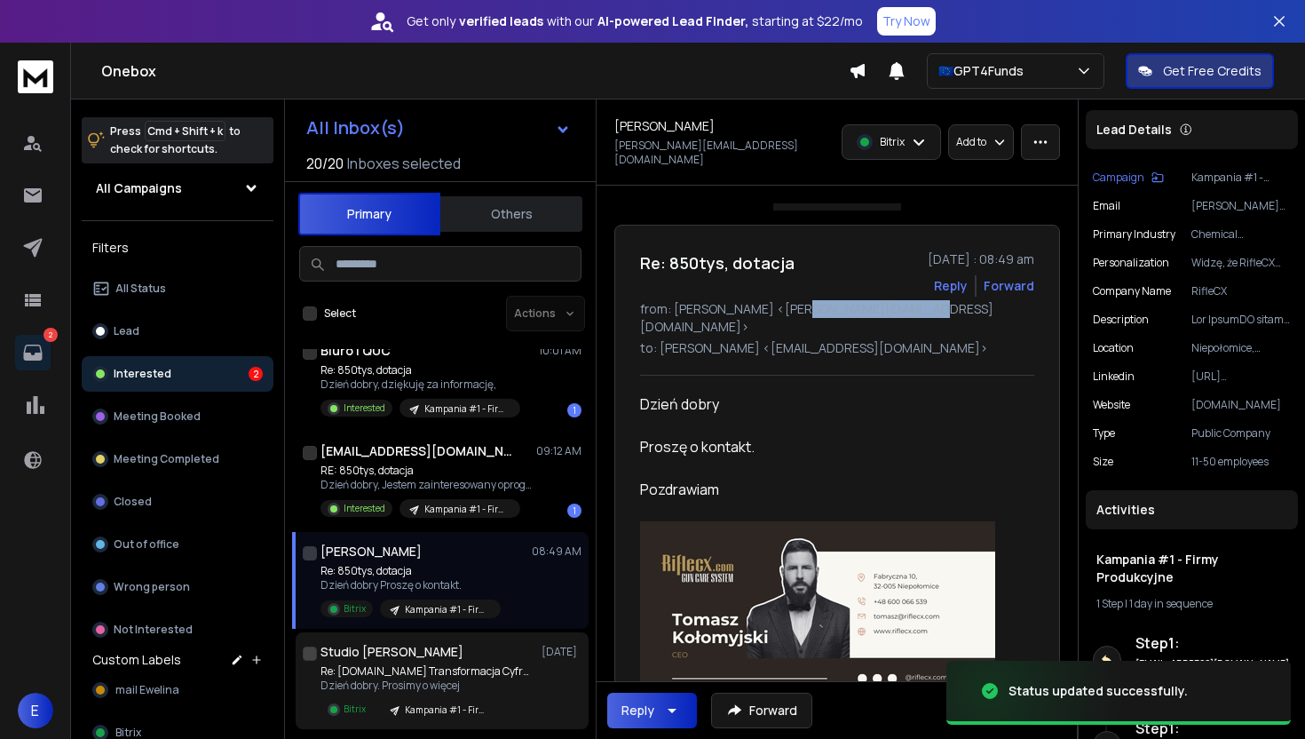
scroll to position [109, 0]
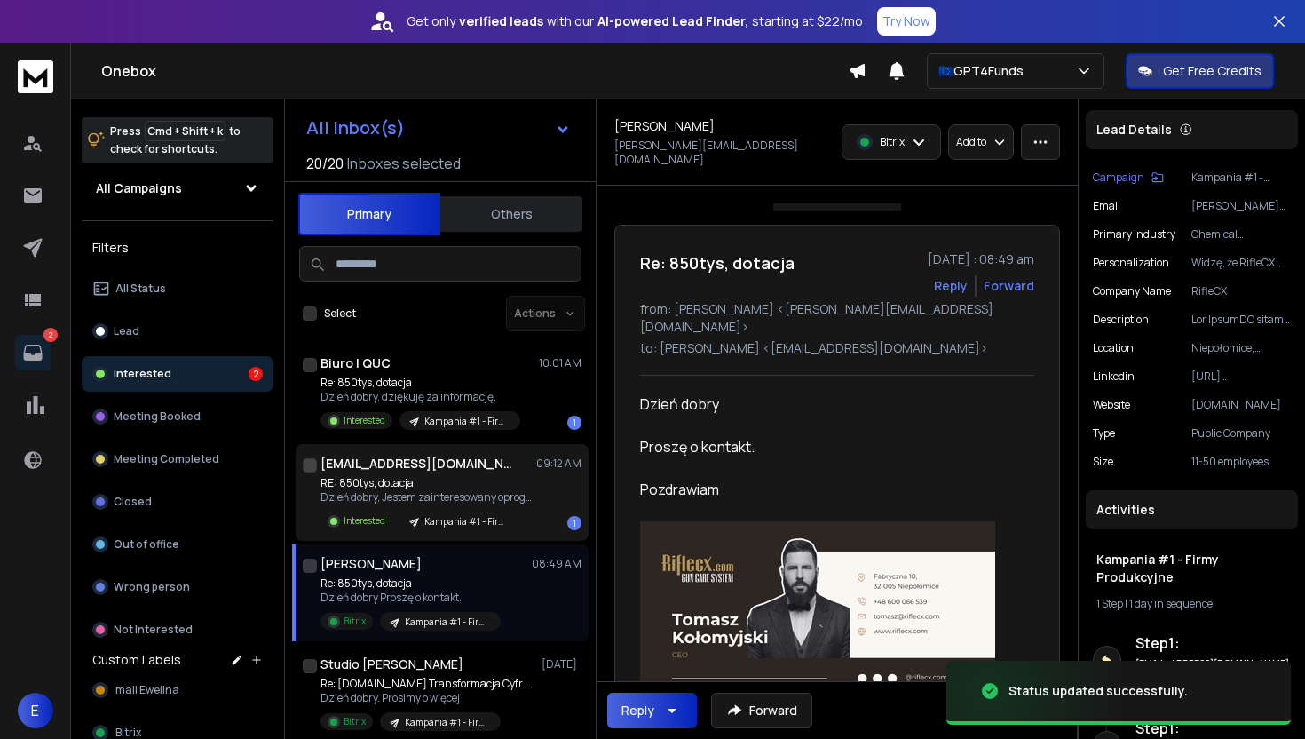
click at [473, 487] on p "RE: 850tys, dotacja" at bounding box center [427, 483] width 213 height 14
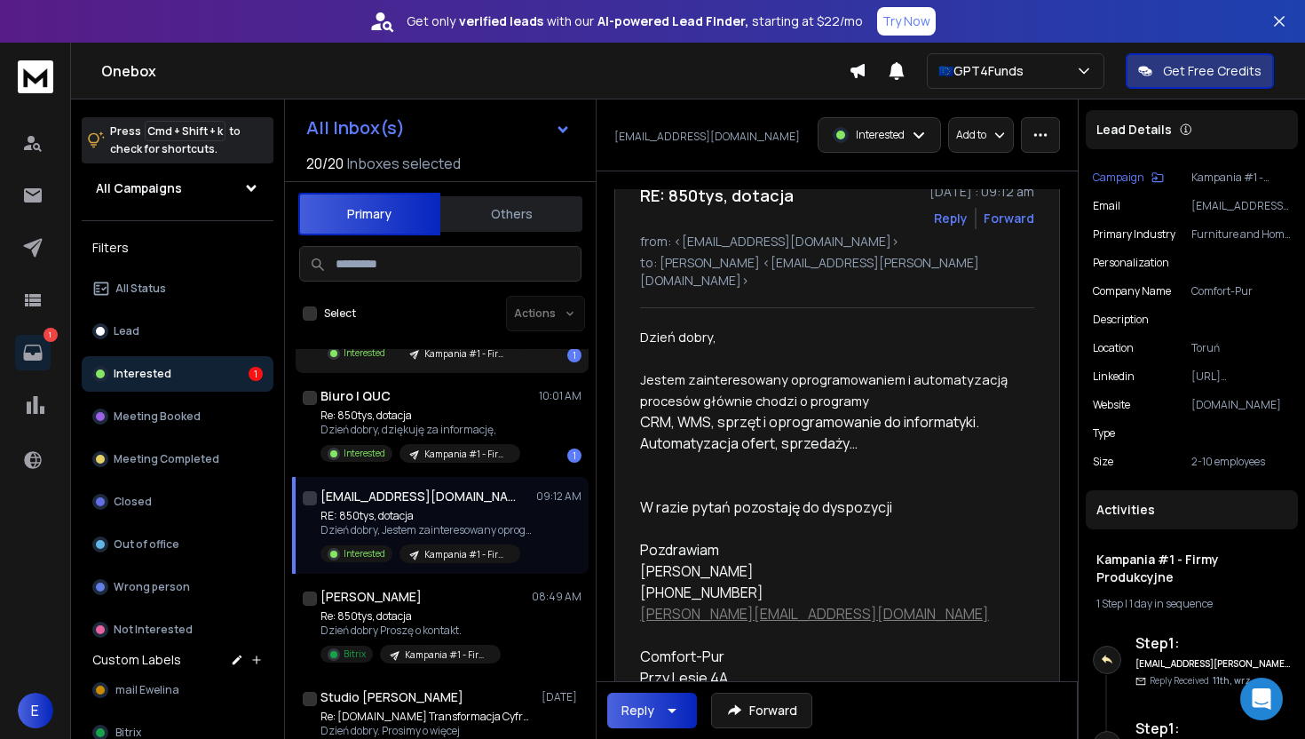
scroll to position [79, 0]
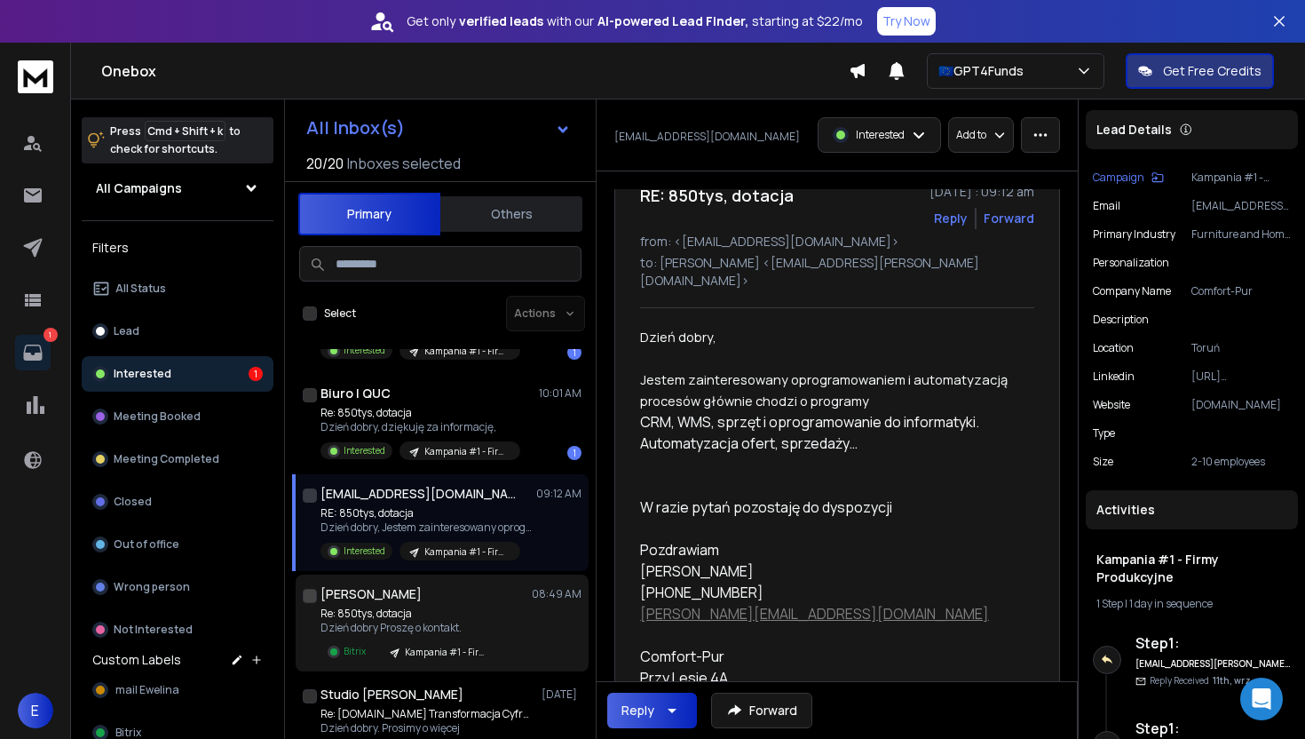
click at [411, 602] on h1 "[PERSON_NAME]" at bounding box center [371, 594] width 101 height 18
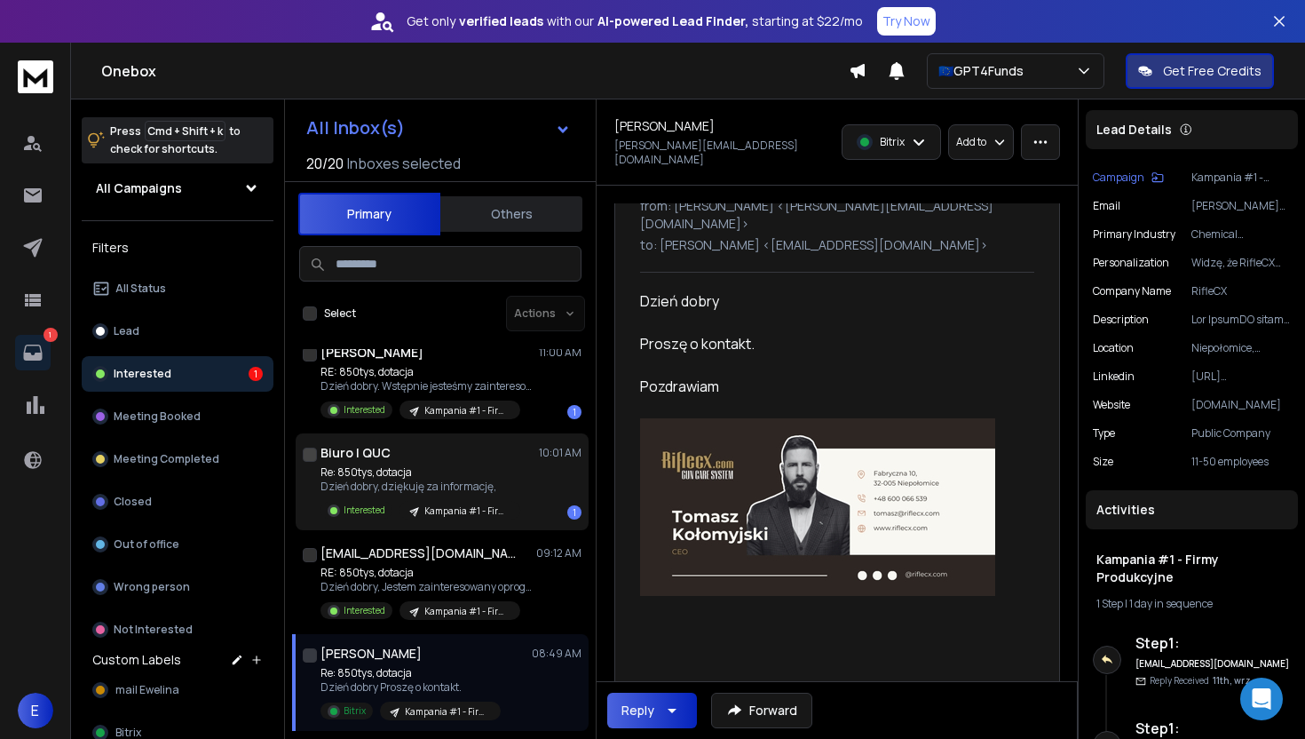
scroll to position [0, 0]
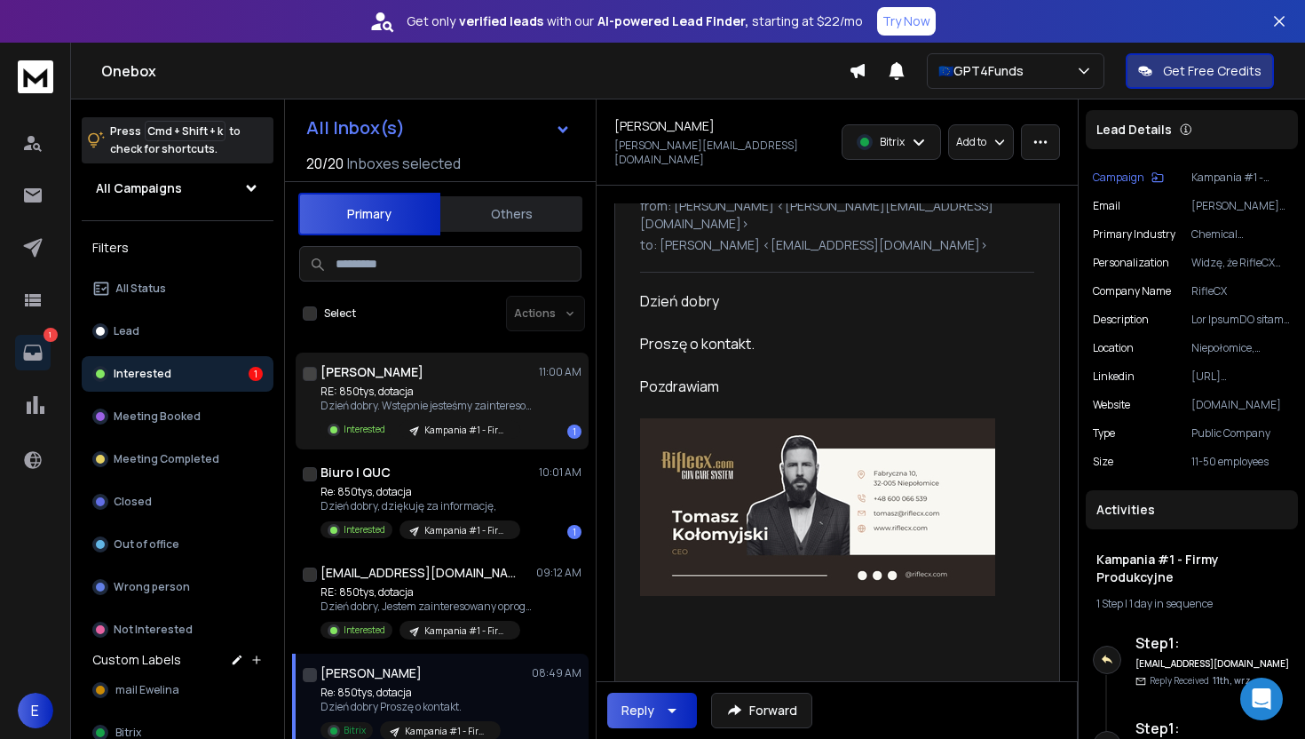
click at [440, 403] on p "Dzień dobry. Wstępnie jesteśmy zainteresowani." at bounding box center [427, 406] width 213 height 14
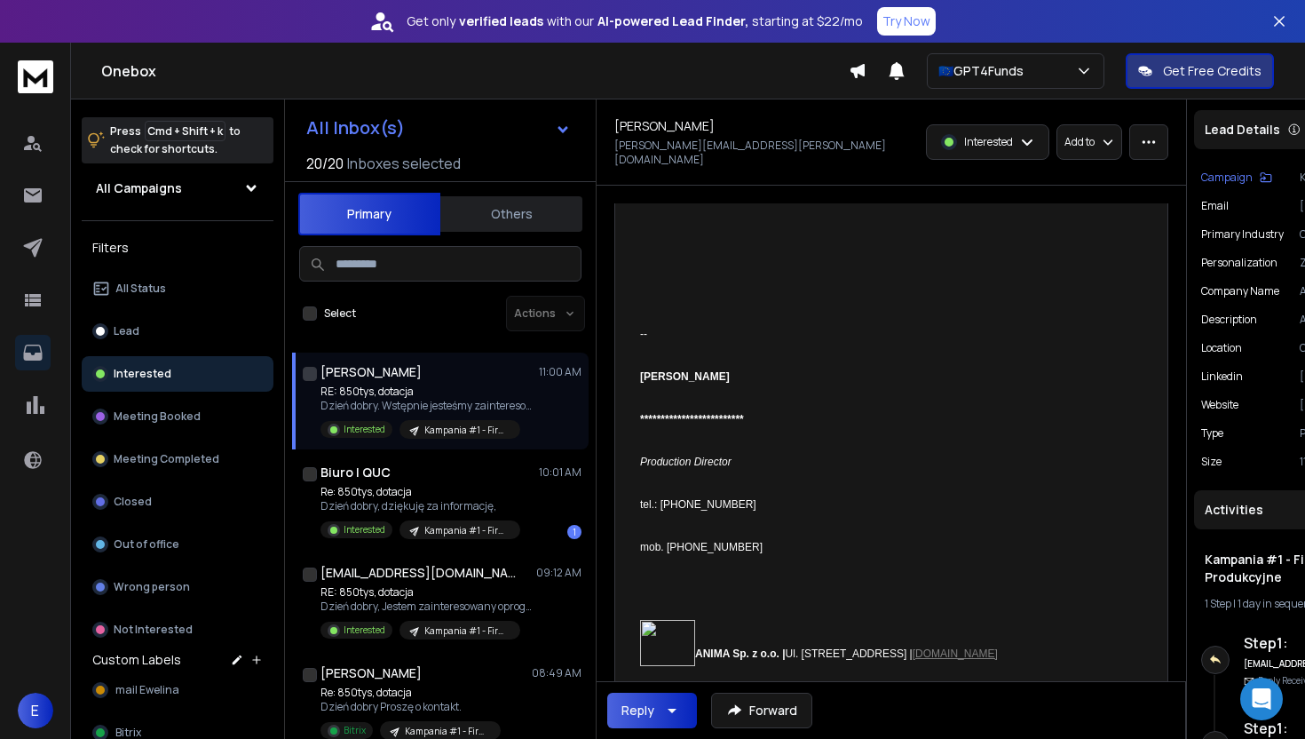
scroll to position [372, 0]
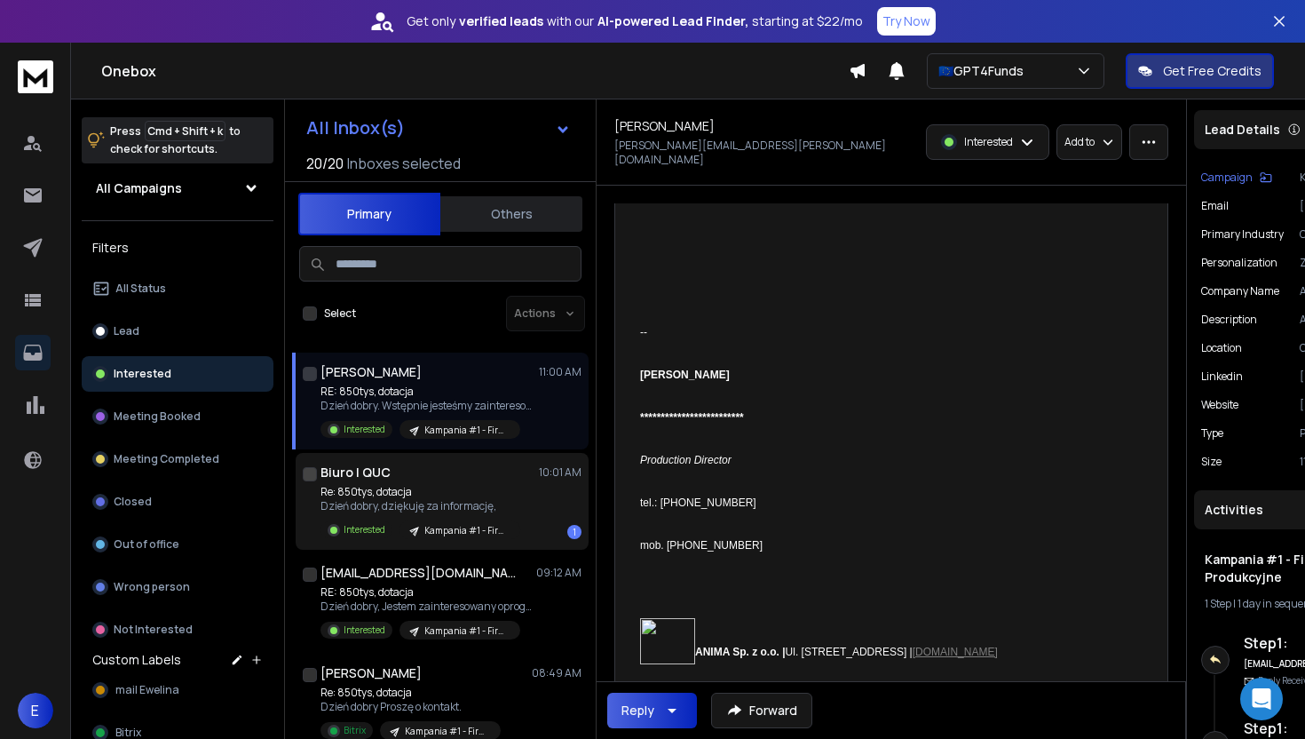
click at [434, 474] on div "Biuro | QUC 10:01 AM" at bounding box center [451, 472] width 261 height 18
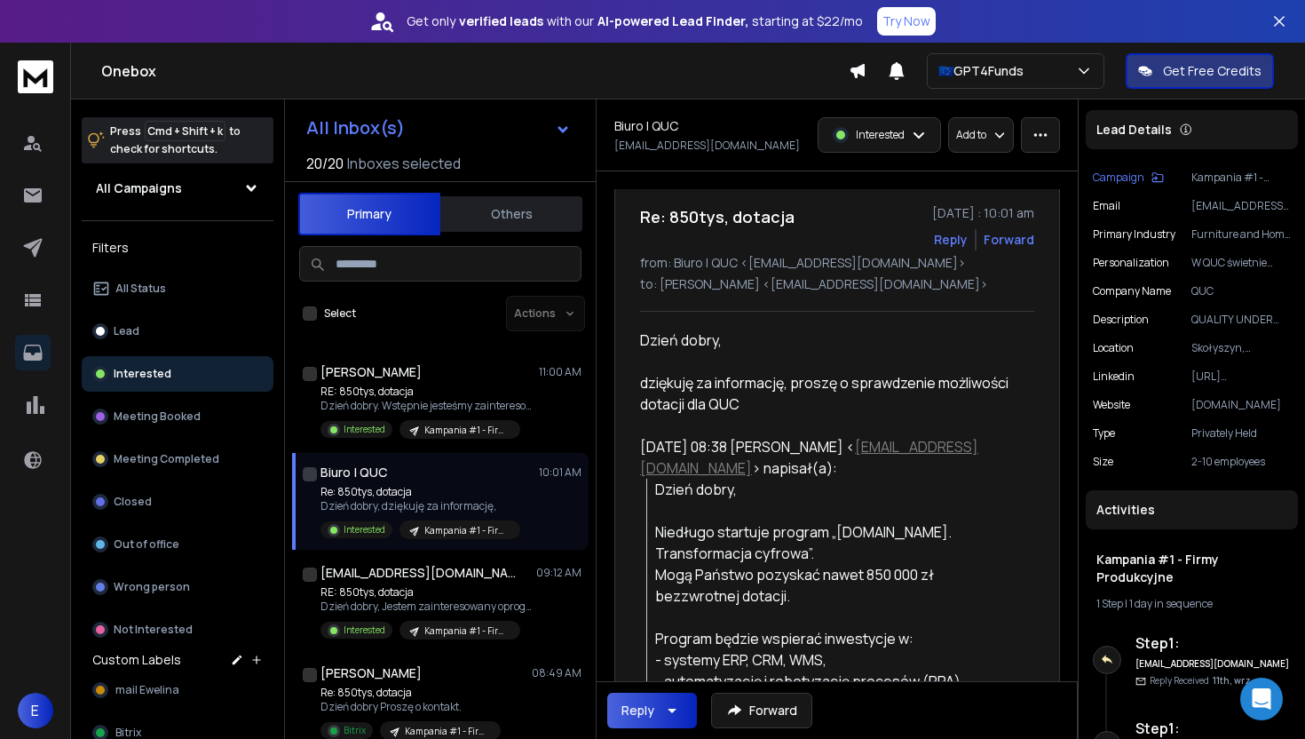
scroll to position [0, 0]
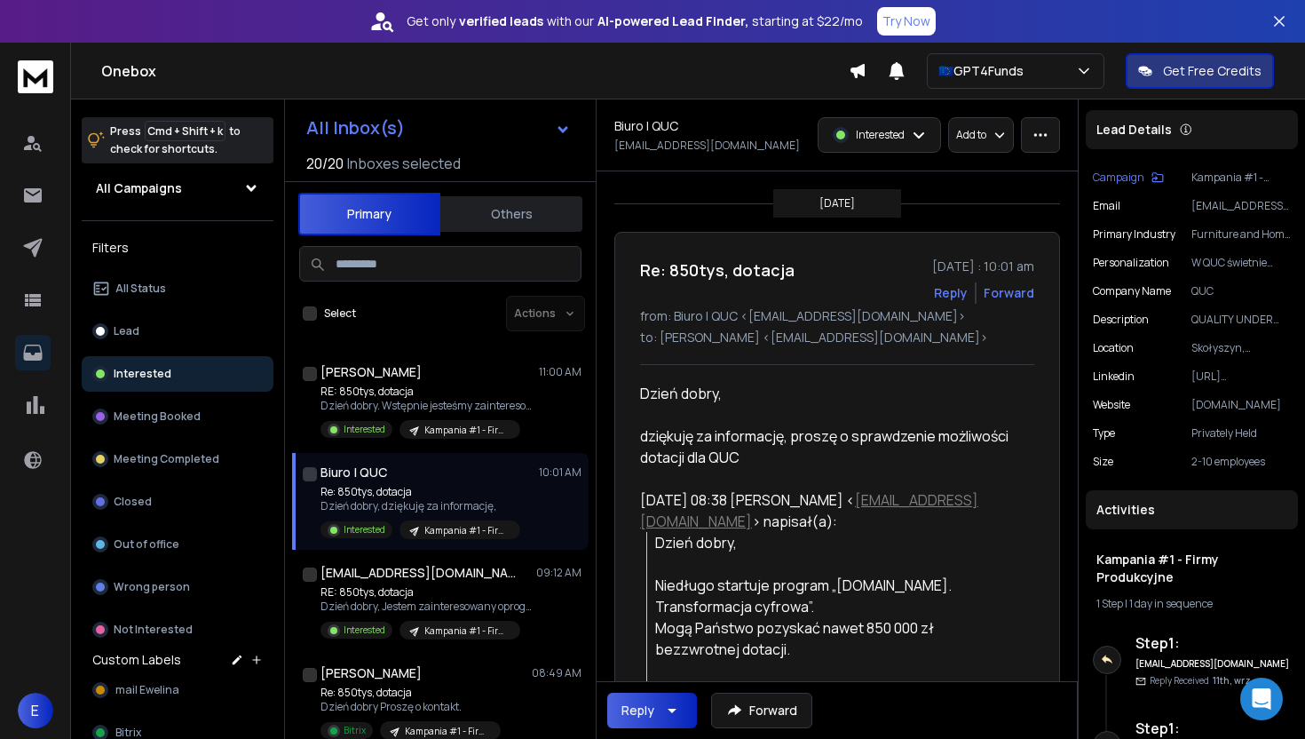
click at [673, 716] on icon "button" at bounding box center [671, 710] width 21 height 21
click at [664, 662] on p "Reply All" at bounding box center [662, 665] width 49 height 18
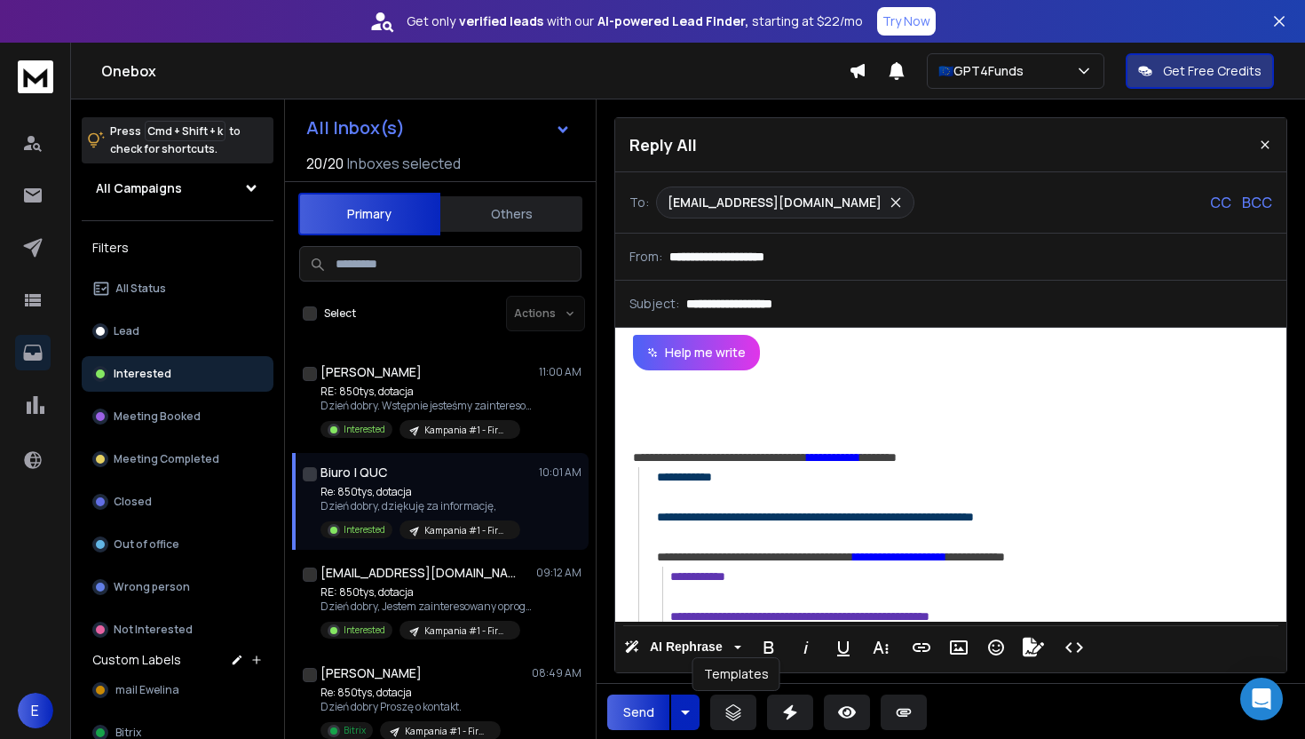
click at [737, 717] on icon at bounding box center [732, 717] width 15 height 5
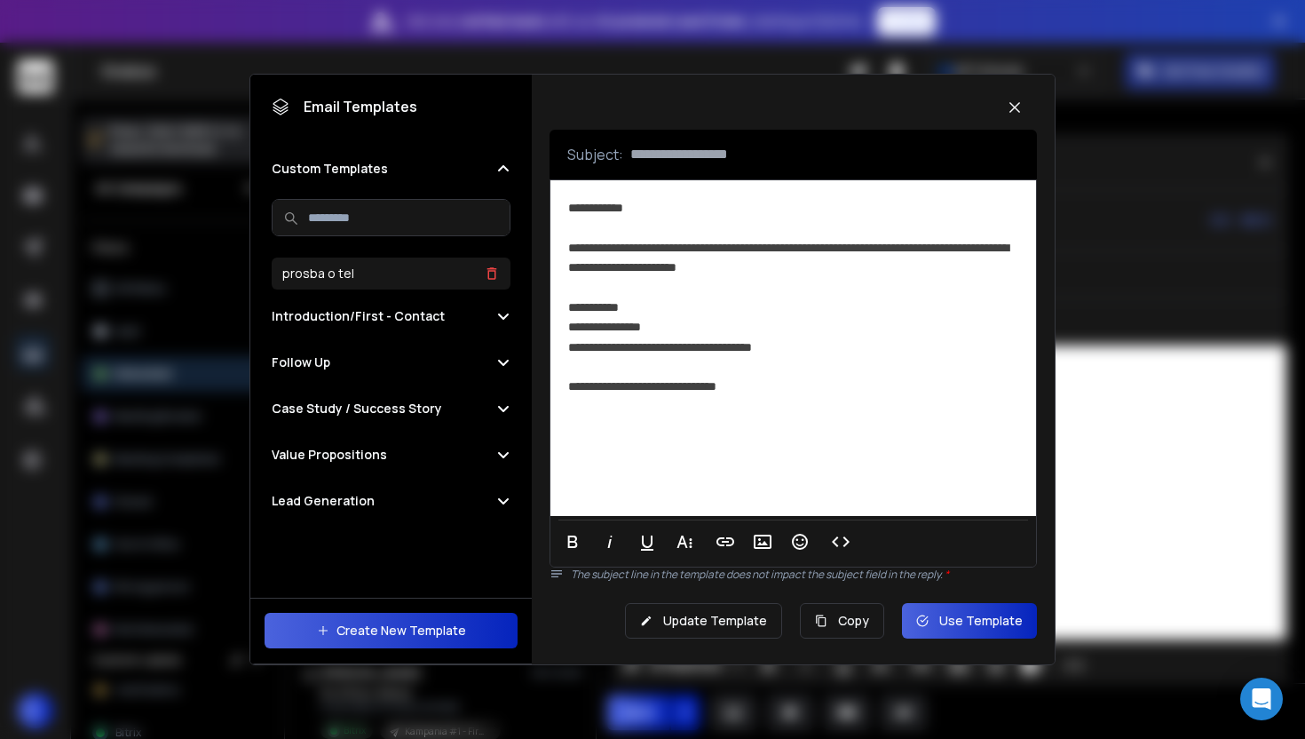
click at [947, 628] on button "Use Template" at bounding box center [969, 621] width 135 height 36
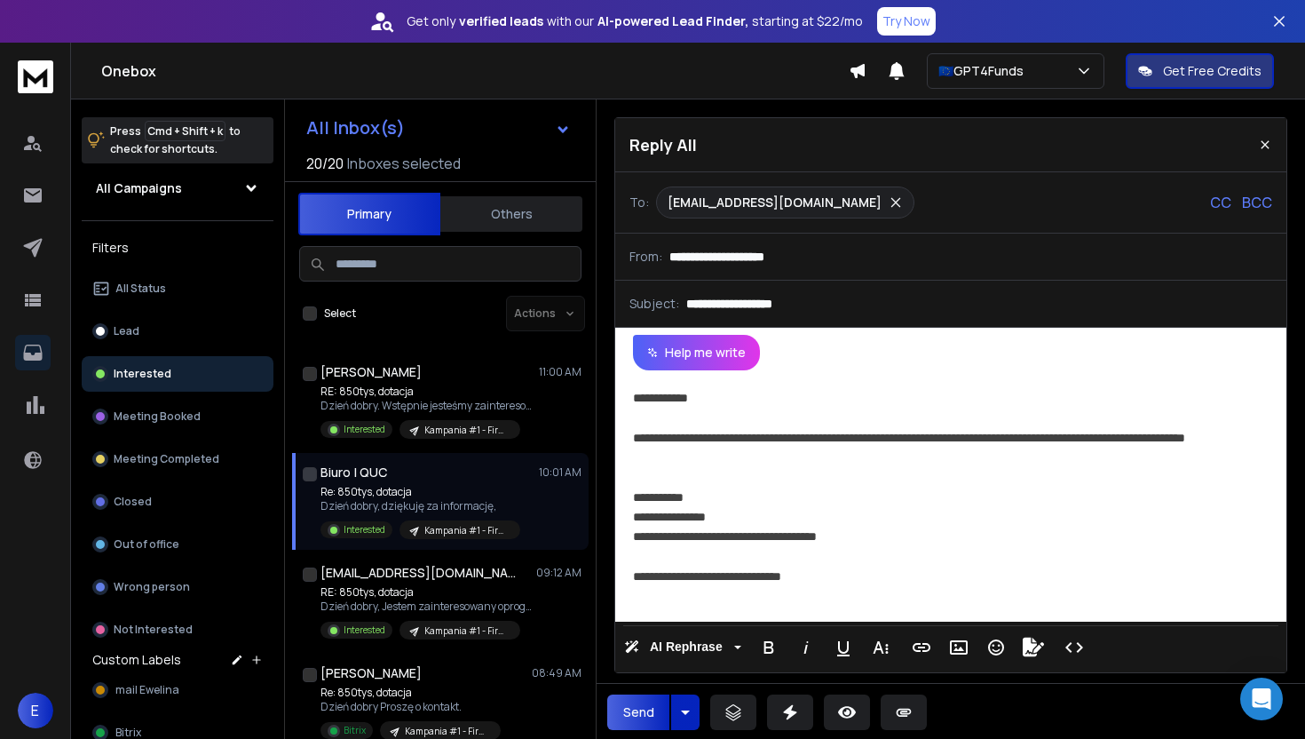
click at [638, 717] on button "Send" at bounding box center [638, 712] width 62 height 36
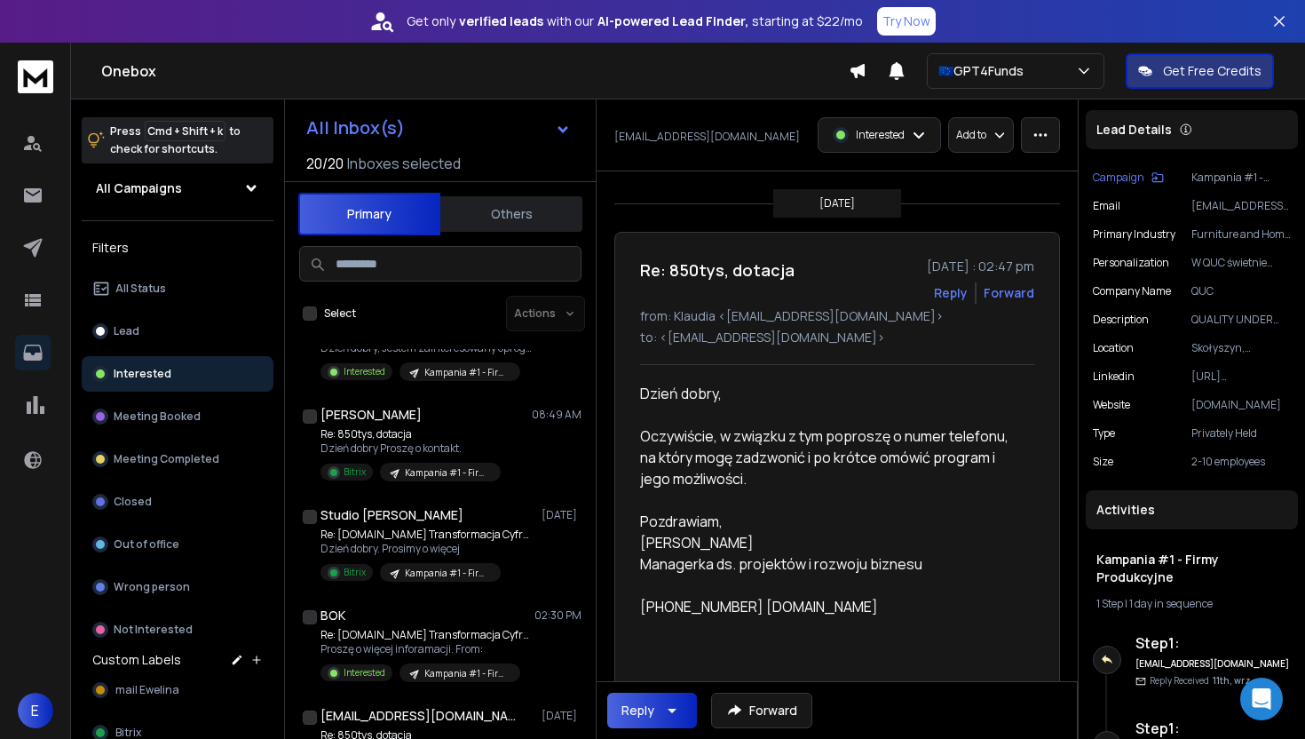
scroll to position [257, 0]
